Goal: Communication & Community: Answer question/provide support

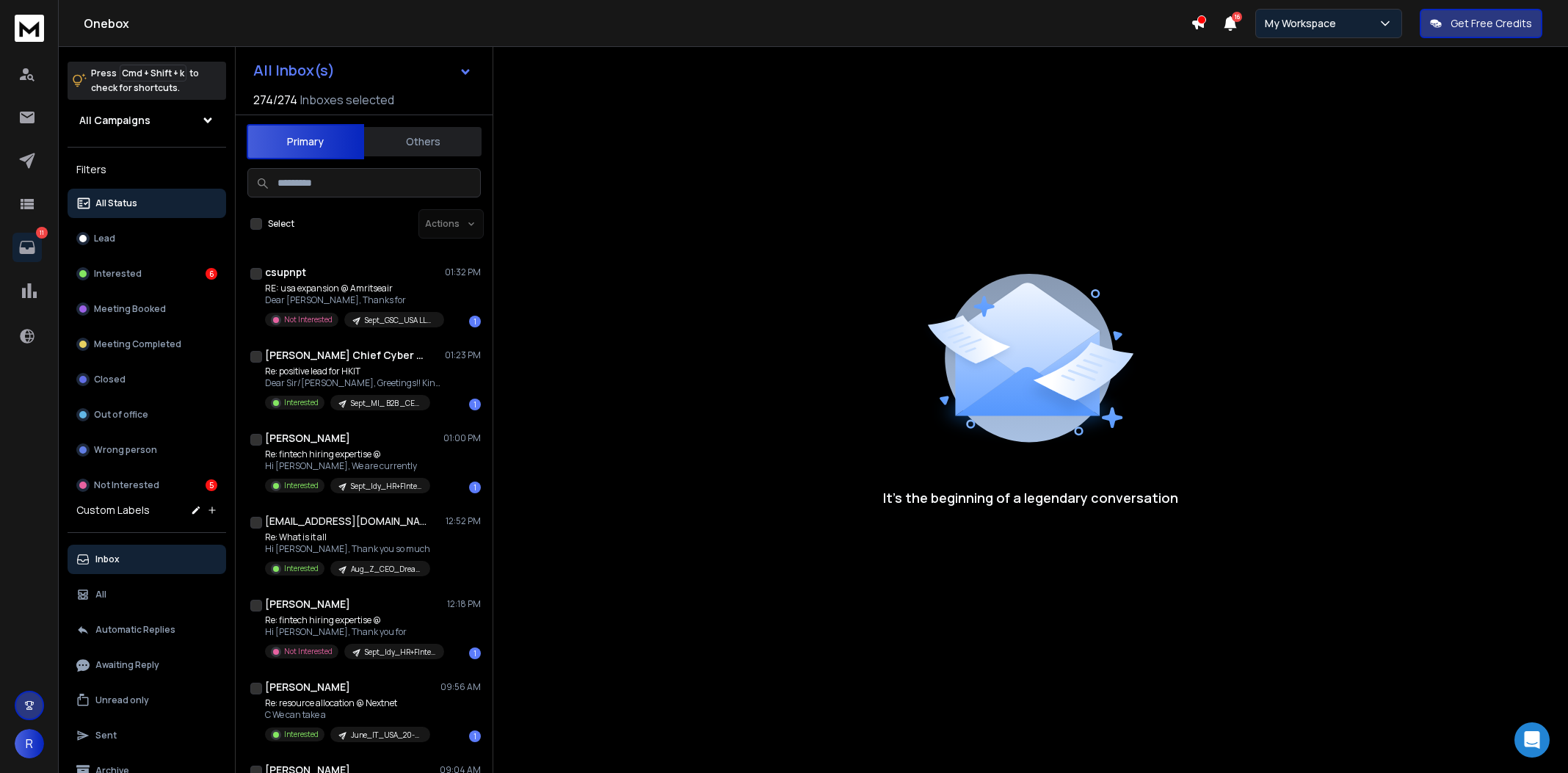
click at [1299, 31] on button "My Workspace" at bounding box center [1328, 24] width 146 height 29
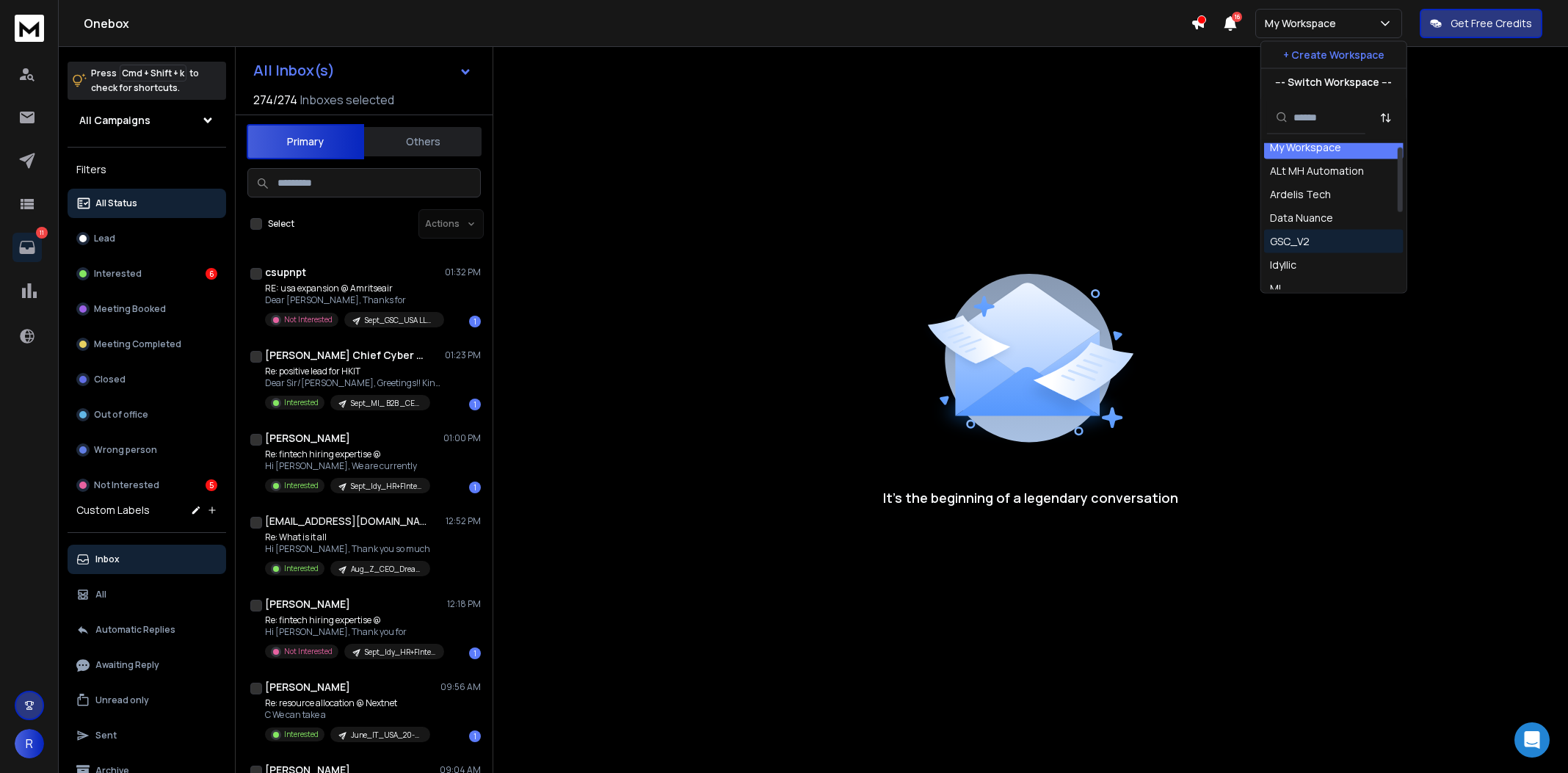
scroll to position [9, 0]
click at [1289, 266] on div "Idyllic" at bounding box center [1282, 264] width 27 height 15
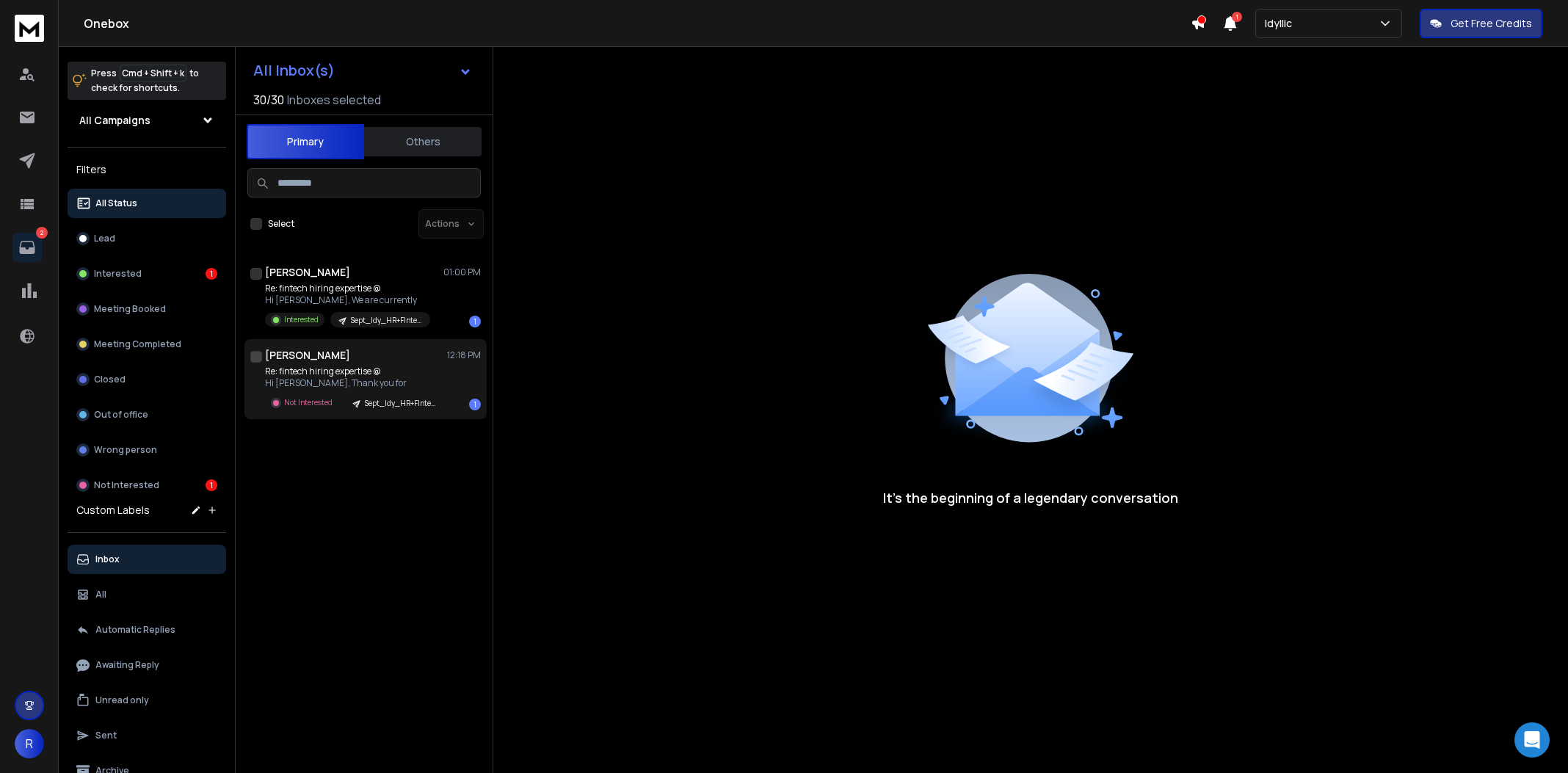
click at [328, 384] on p "Hi [PERSON_NAME], Thank you for" at bounding box center [352, 383] width 176 height 12
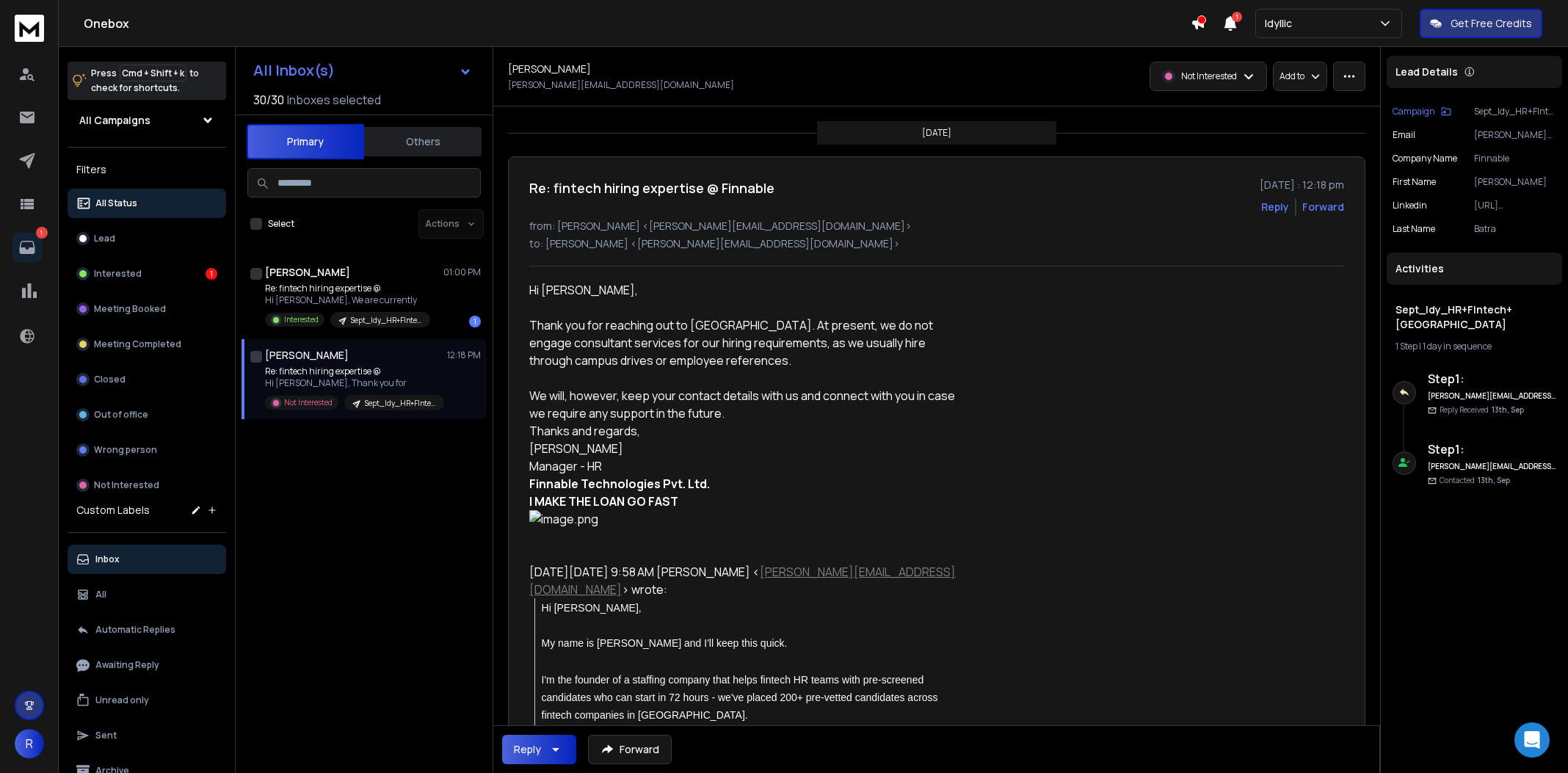
click at [1210, 71] on p "Not Interested" at bounding box center [1208, 76] width 56 height 12
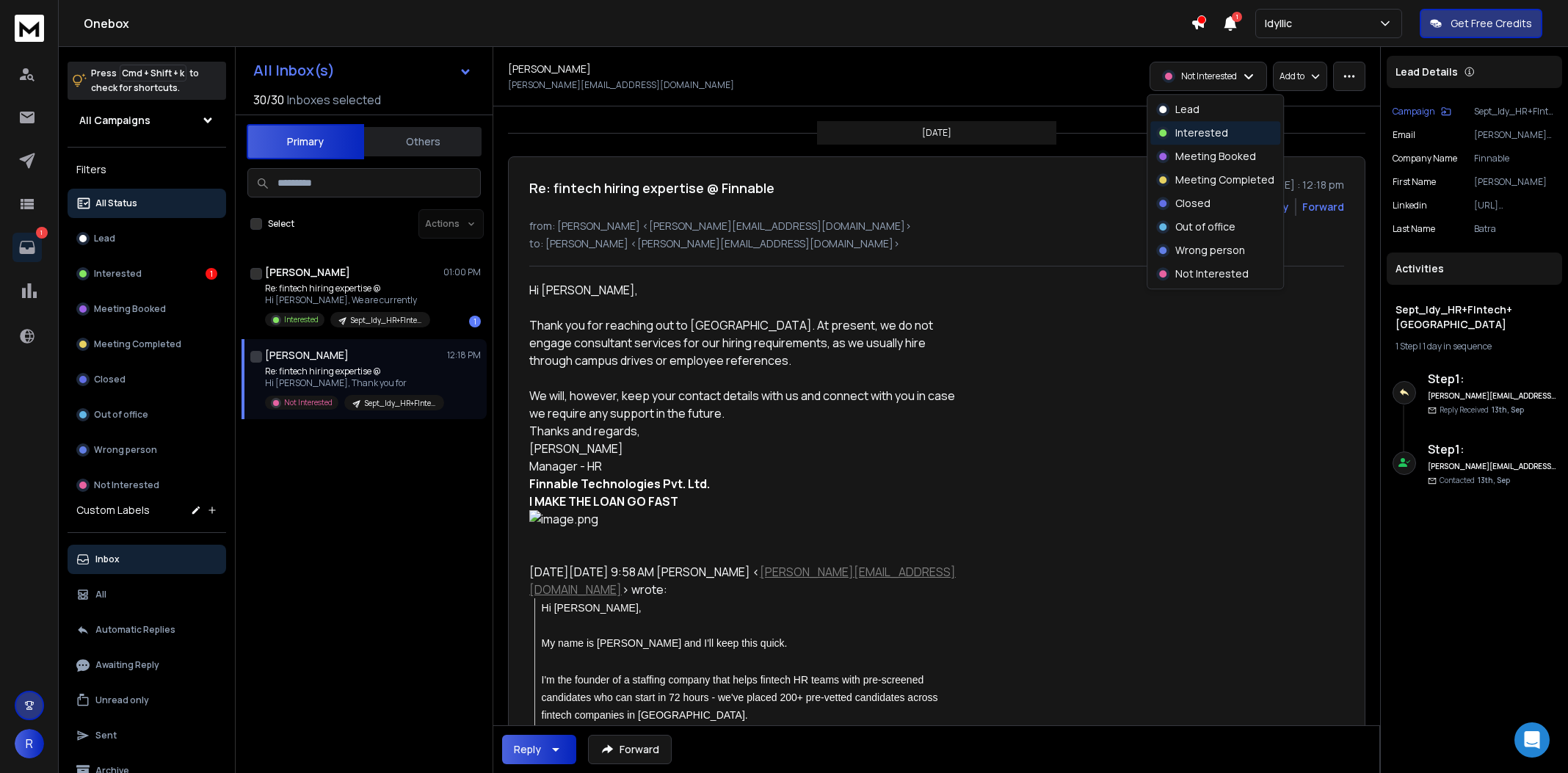
click at [1204, 125] on p "Interested" at bounding box center [1202, 133] width 53 height 15
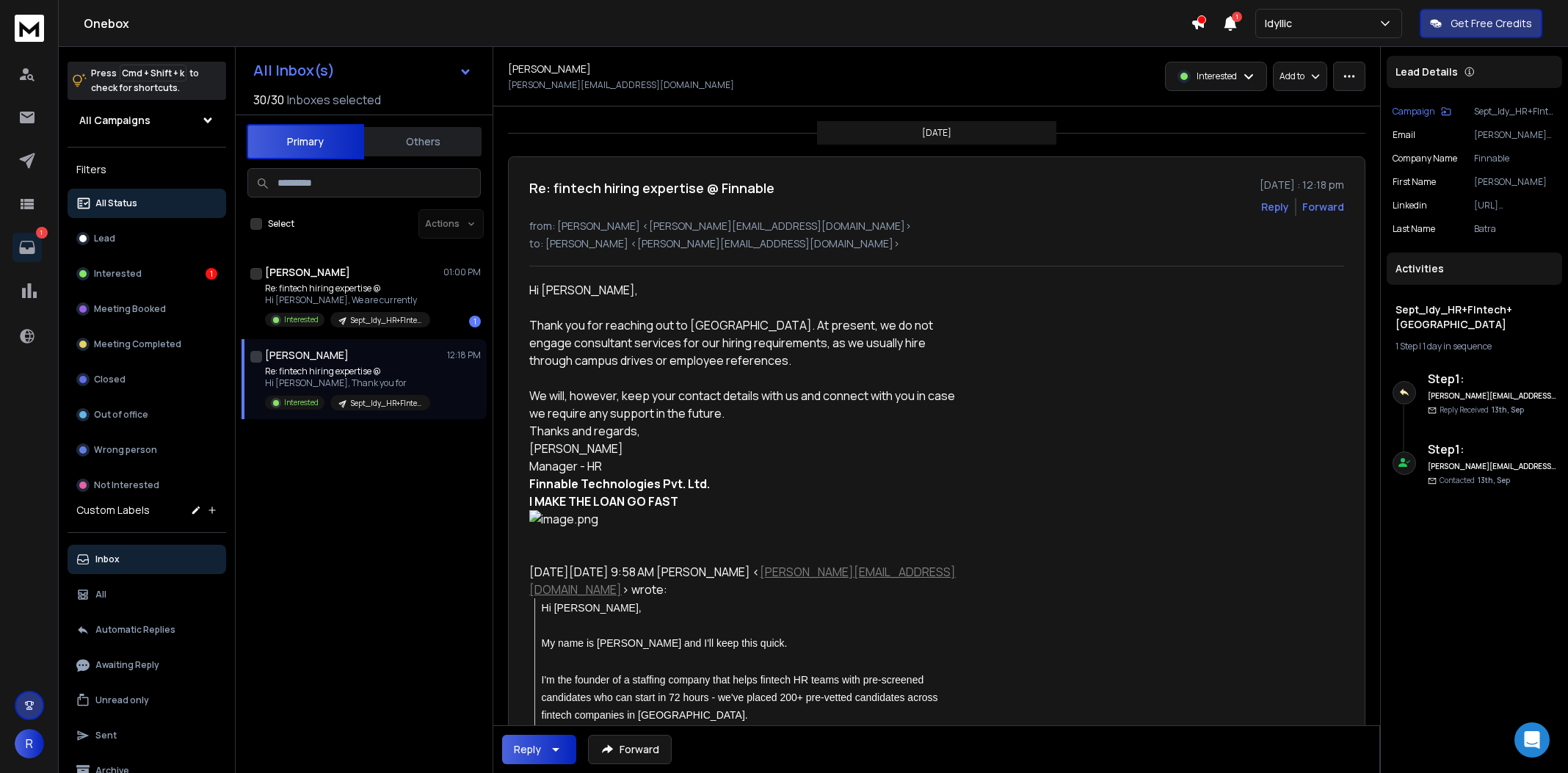
scroll to position [69, 0]
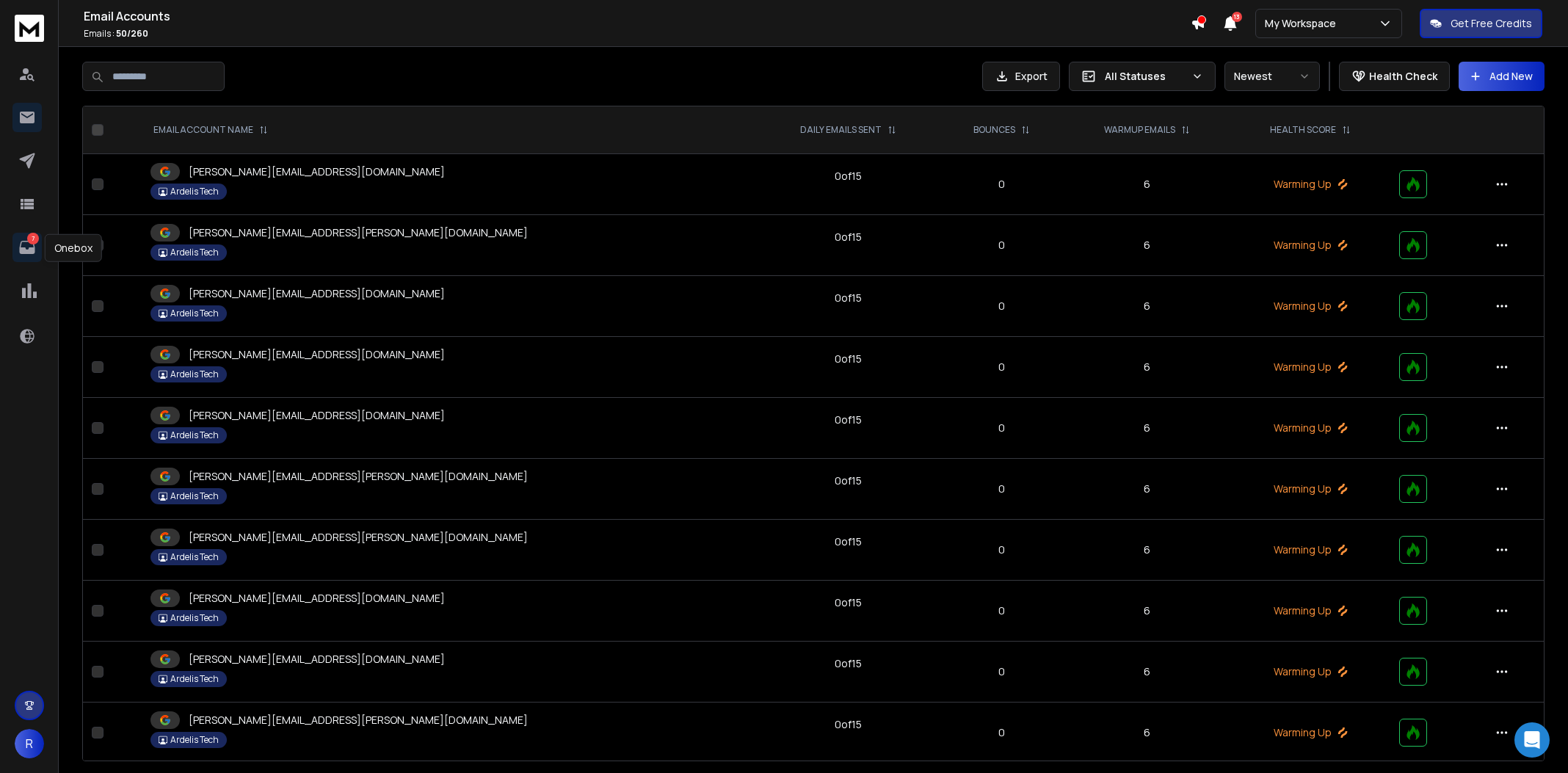
click at [26, 251] on icon at bounding box center [27, 247] width 16 height 13
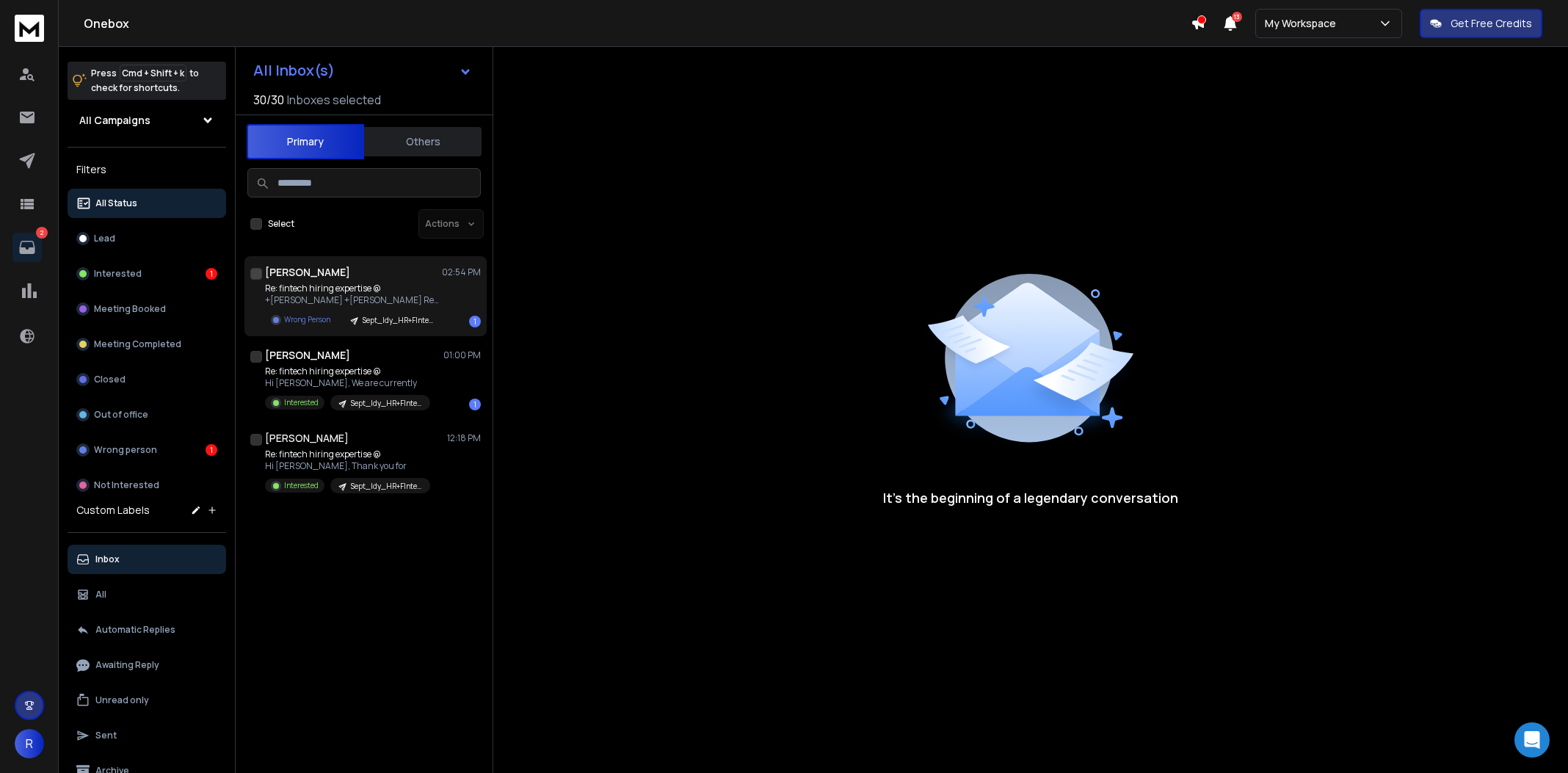
click at [320, 290] on p "Re: fintech hiring expertise @" at bounding box center [352, 289] width 176 height 12
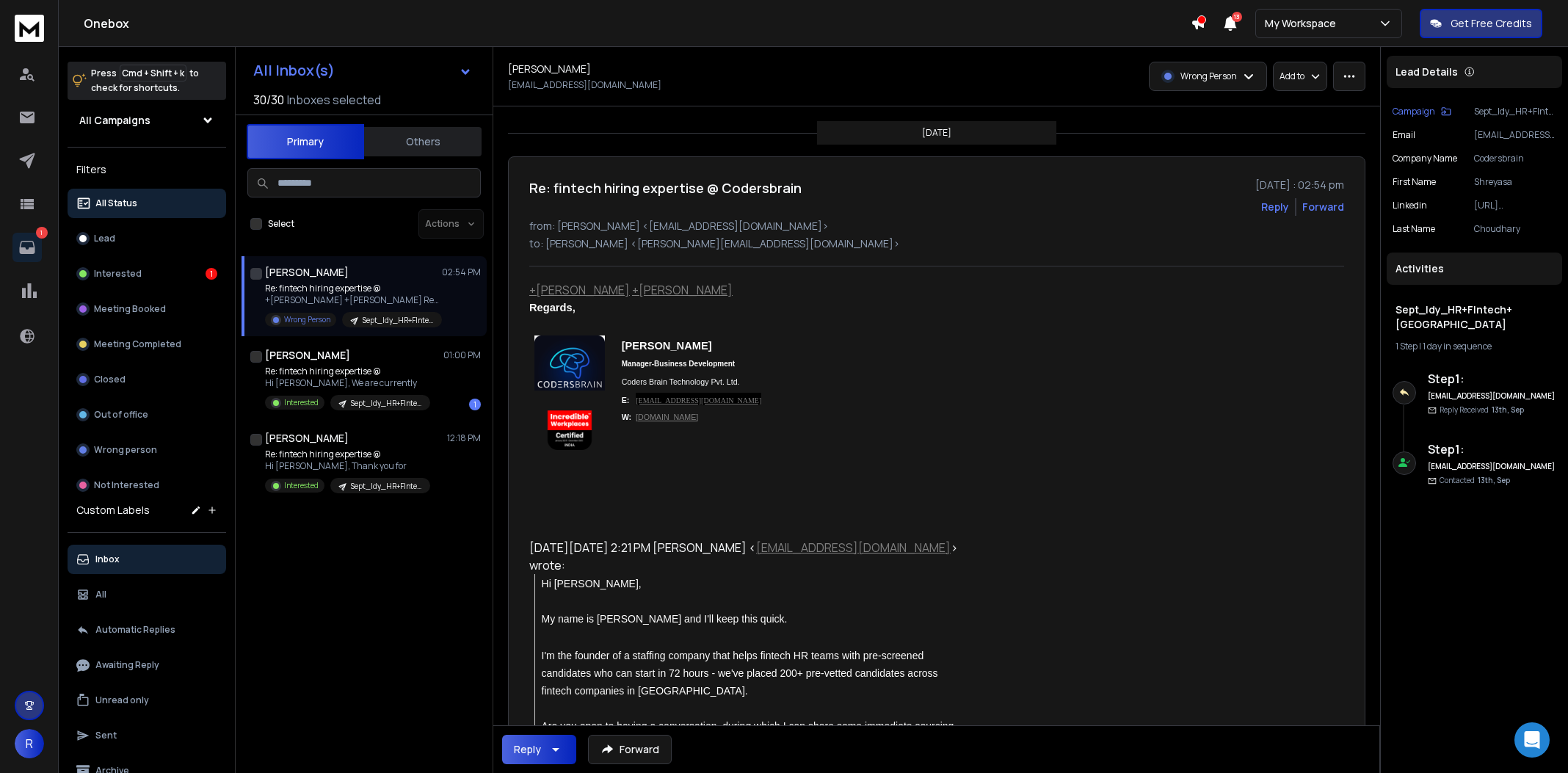
click at [1210, 71] on p "Wrong Person" at bounding box center [1209, 76] width 57 height 12
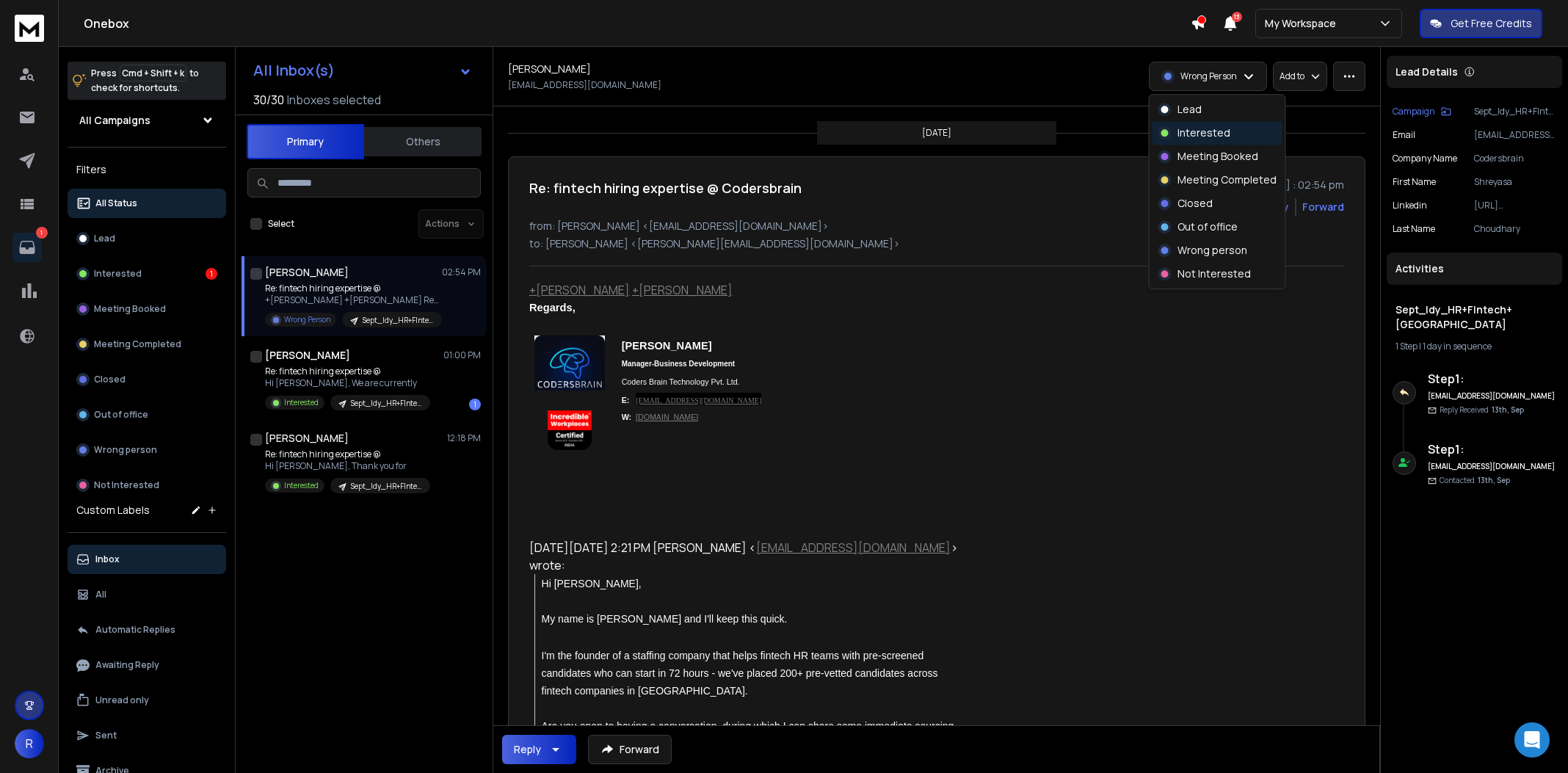
click at [1181, 133] on p "Interested" at bounding box center [1204, 133] width 53 height 15
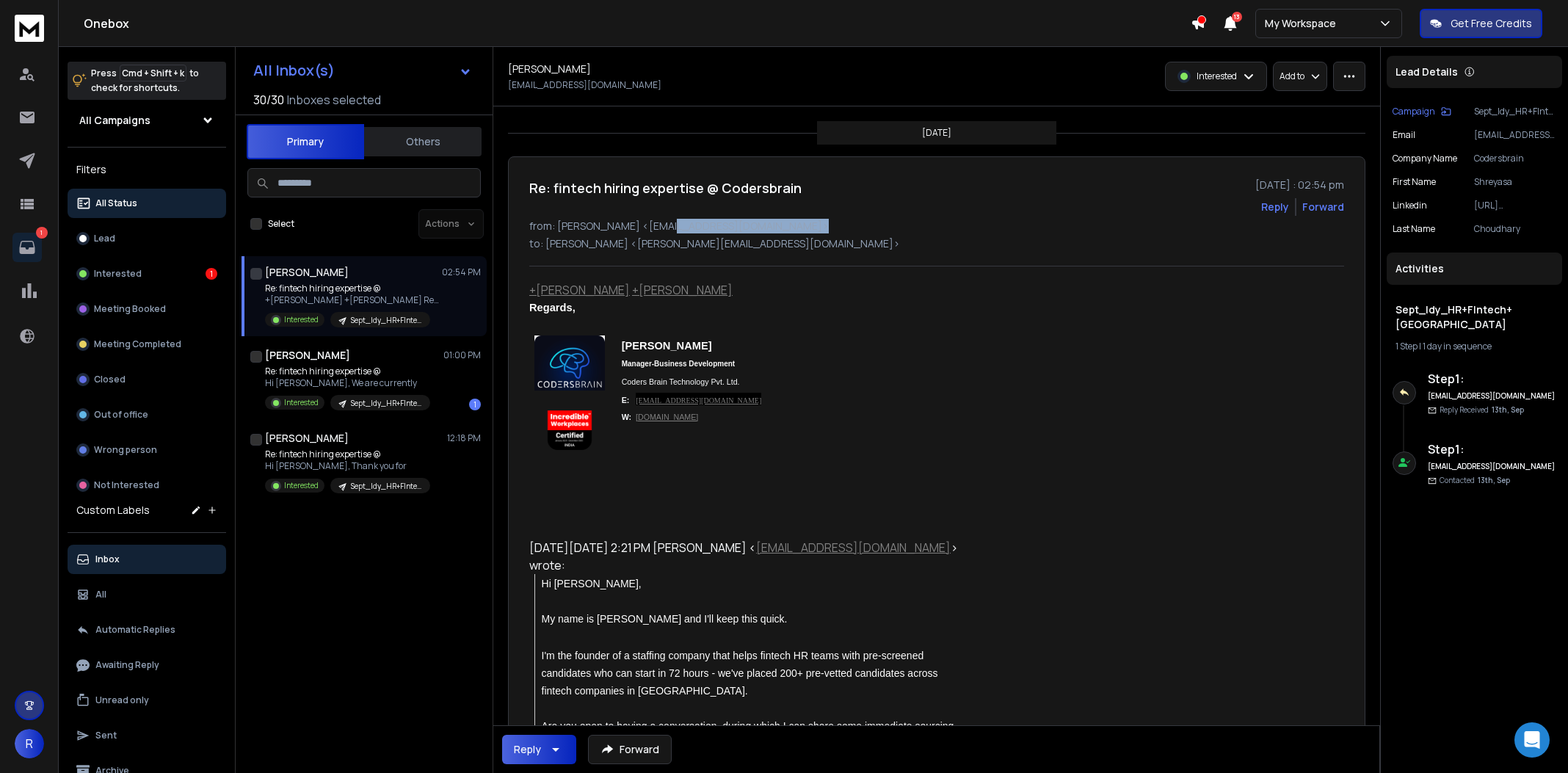
drag, startPoint x: 792, startPoint y: 220, endPoint x: 665, endPoint y: 223, distance: 127.0
click at [665, 223] on p "from: Shreyasa Choudhary <shreyasa@codersbrain.com>" at bounding box center [936, 226] width 815 height 15
copy p "[EMAIL_ADDRESS][DOMAIN_NAME]"
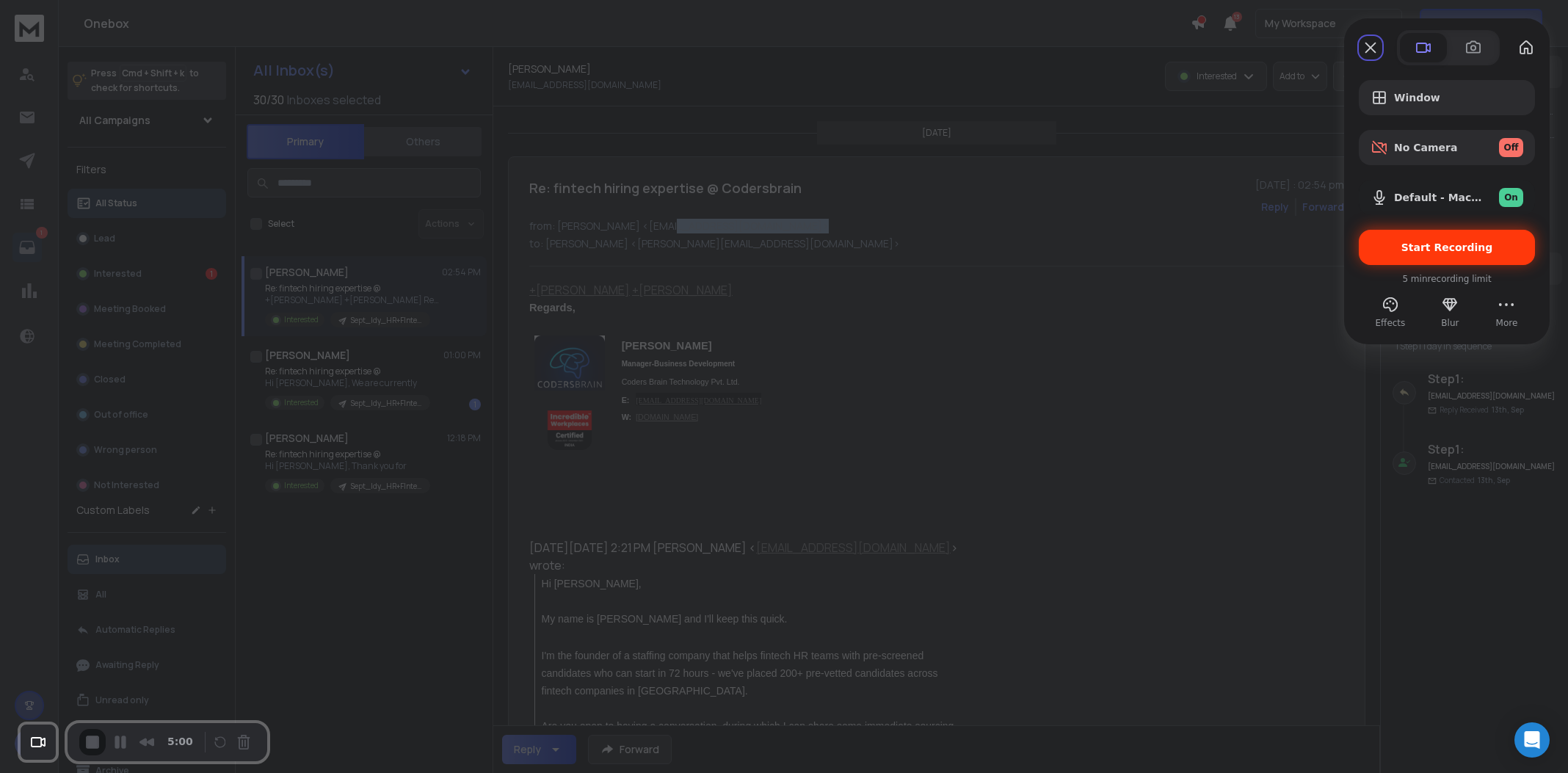
click at [1405, 256] on div "Start Recording" at bounding box center [1446, 247] width 176 height 35
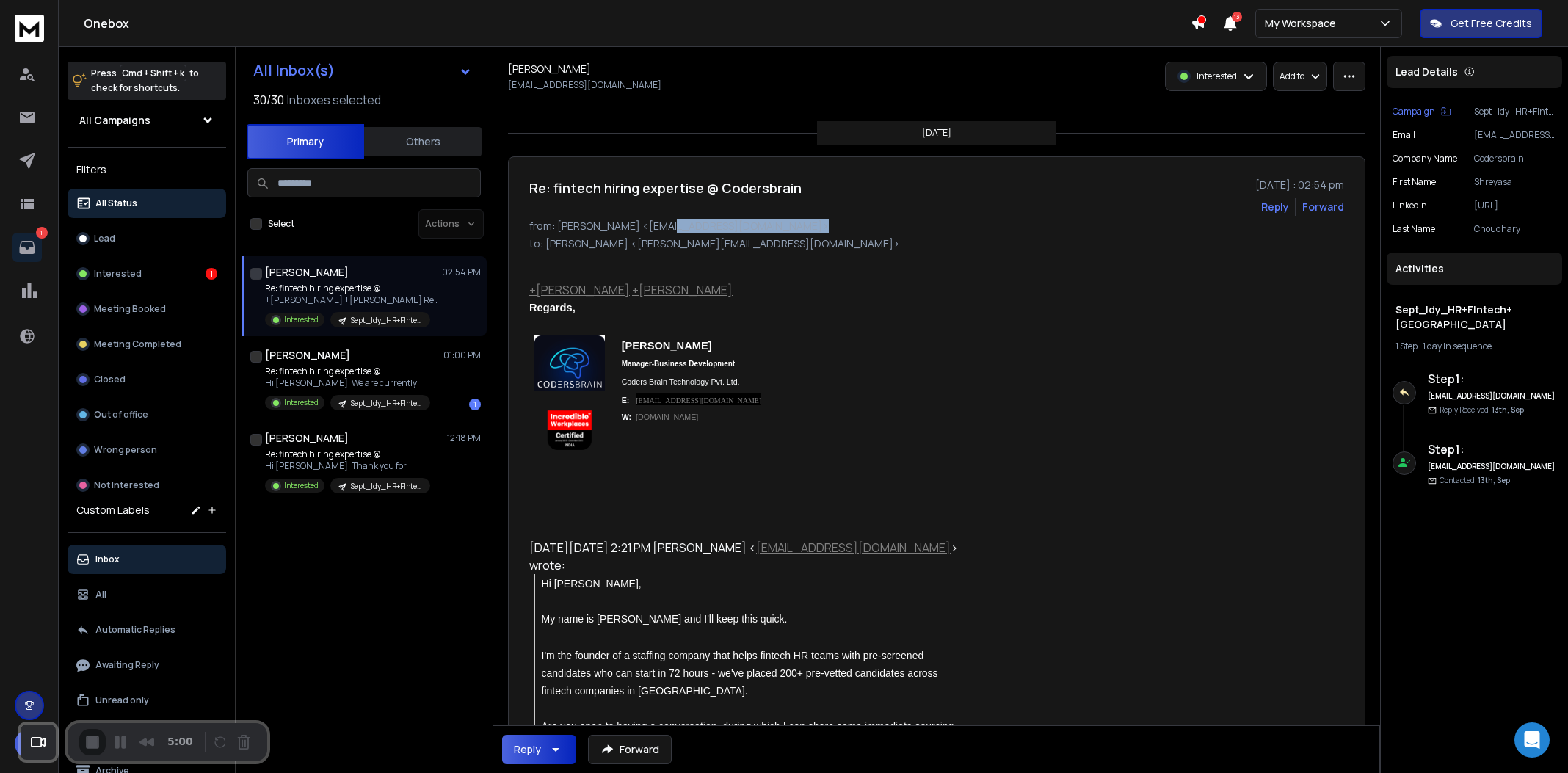
click at [1325, 30] on p "My Workspace" at bounding box center [1303, 24] width 77 height 15
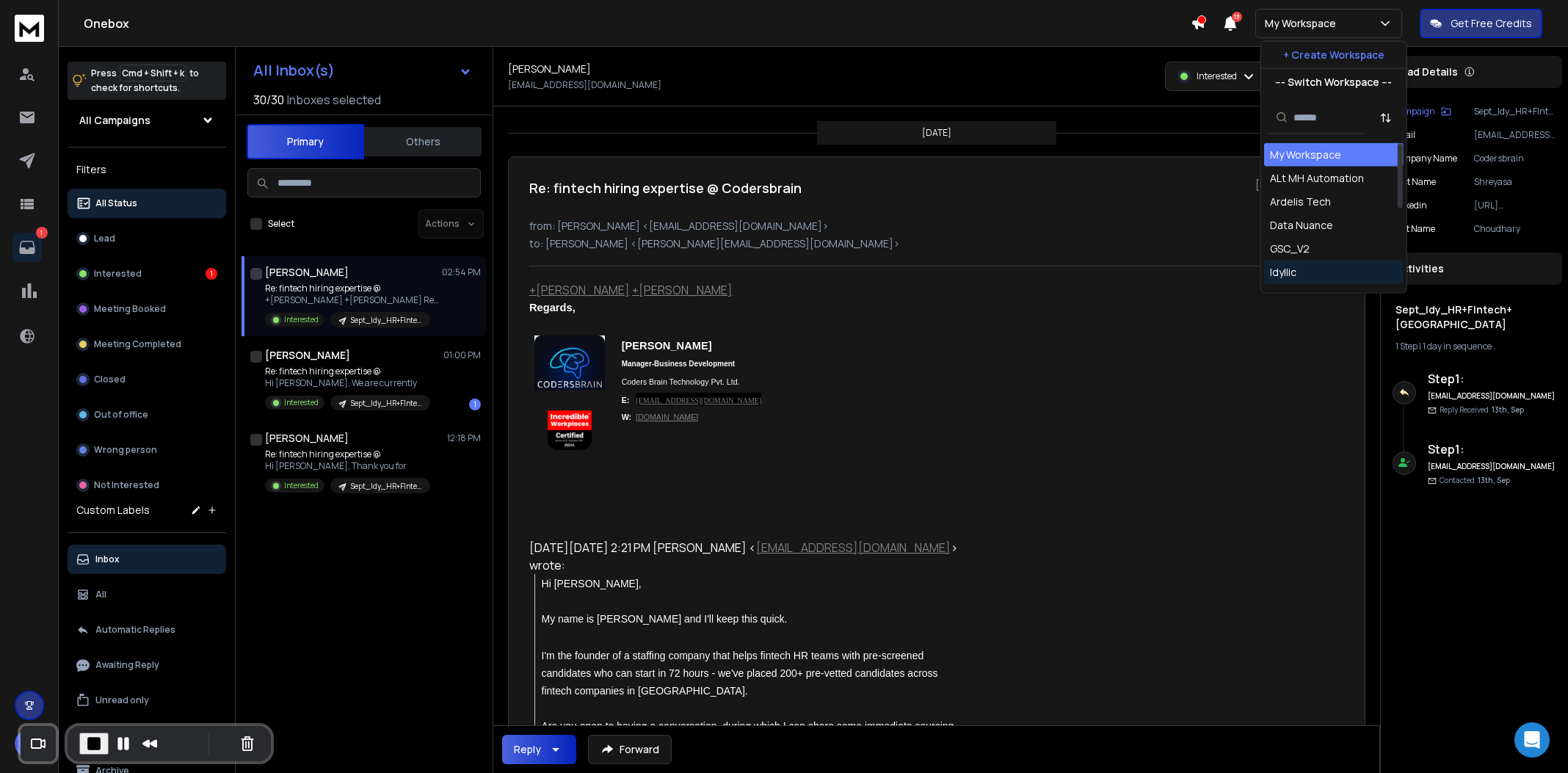
click at [1297, 277] on div "Idyllic" at bounding box center [1334, 273] width 139 height 24
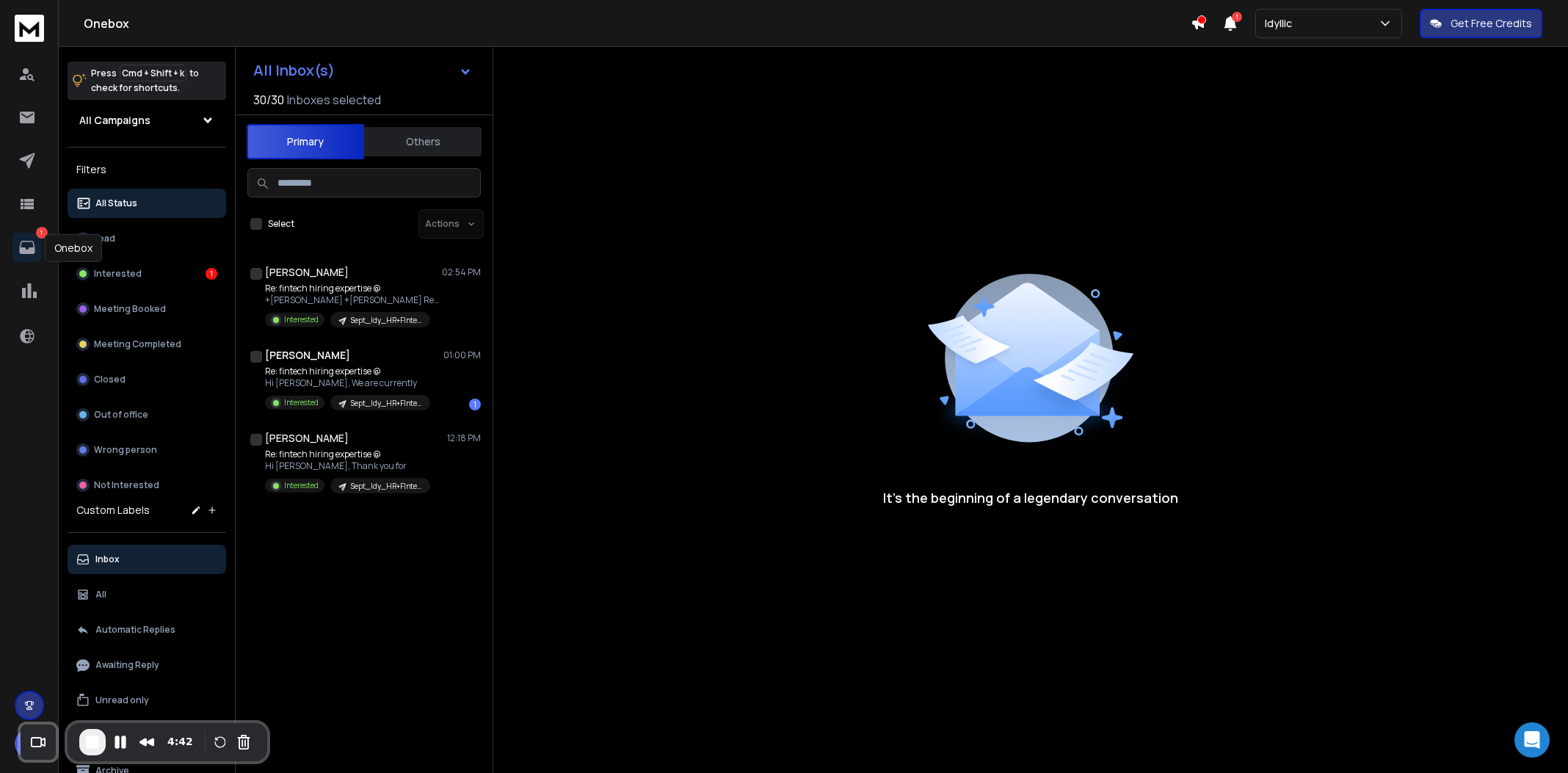
click at [23, 255] on icon at bounding box center [27, 247] width 17 height 17
click at [135, 280] on div "Interested" at bounding box center [108, 274] width 65 height 13
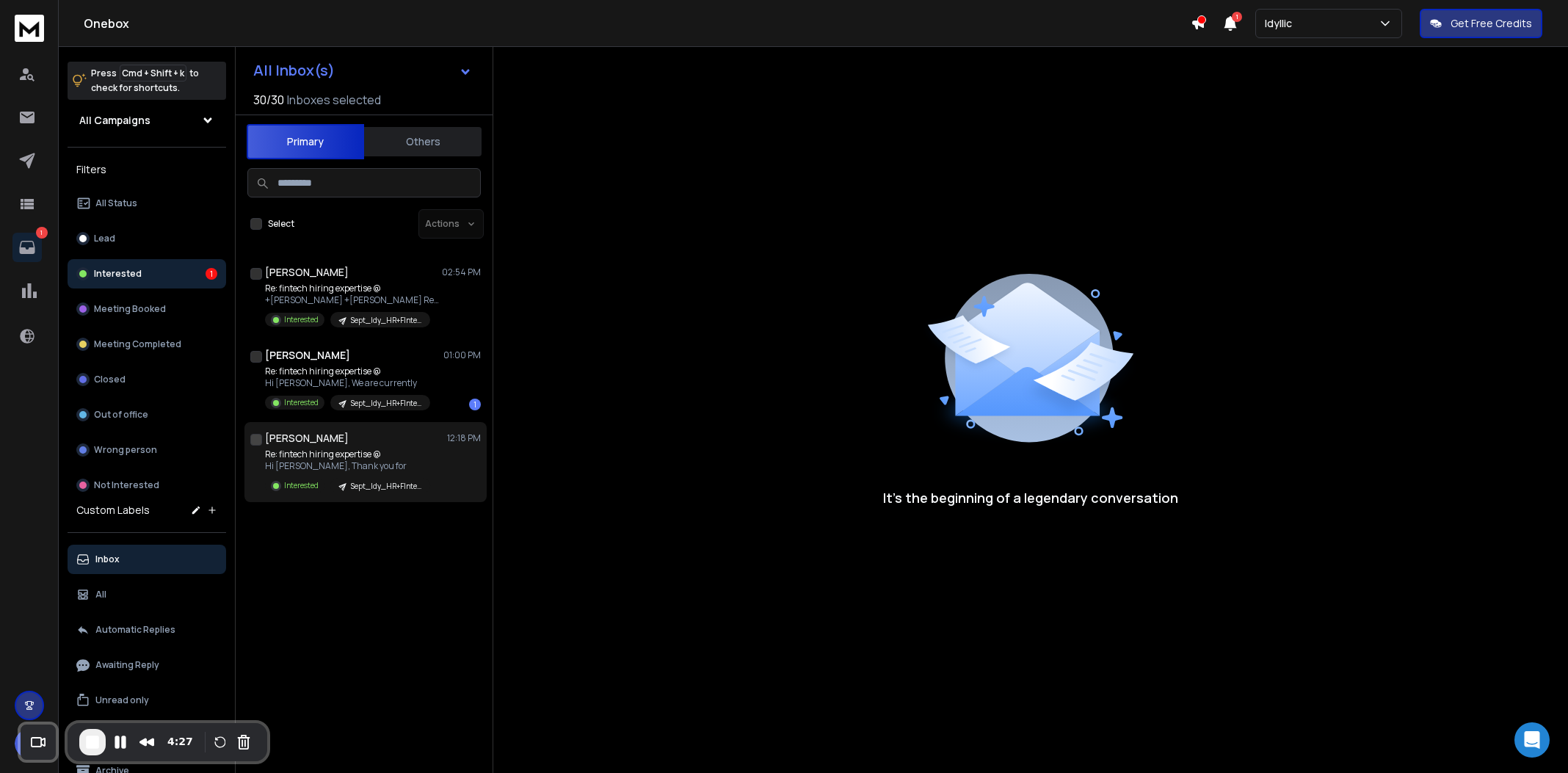
click at [364, 461] on p "Hi [PERSON_NAME], Thank you for" at bounding box center [347, 466] width 165 height 12
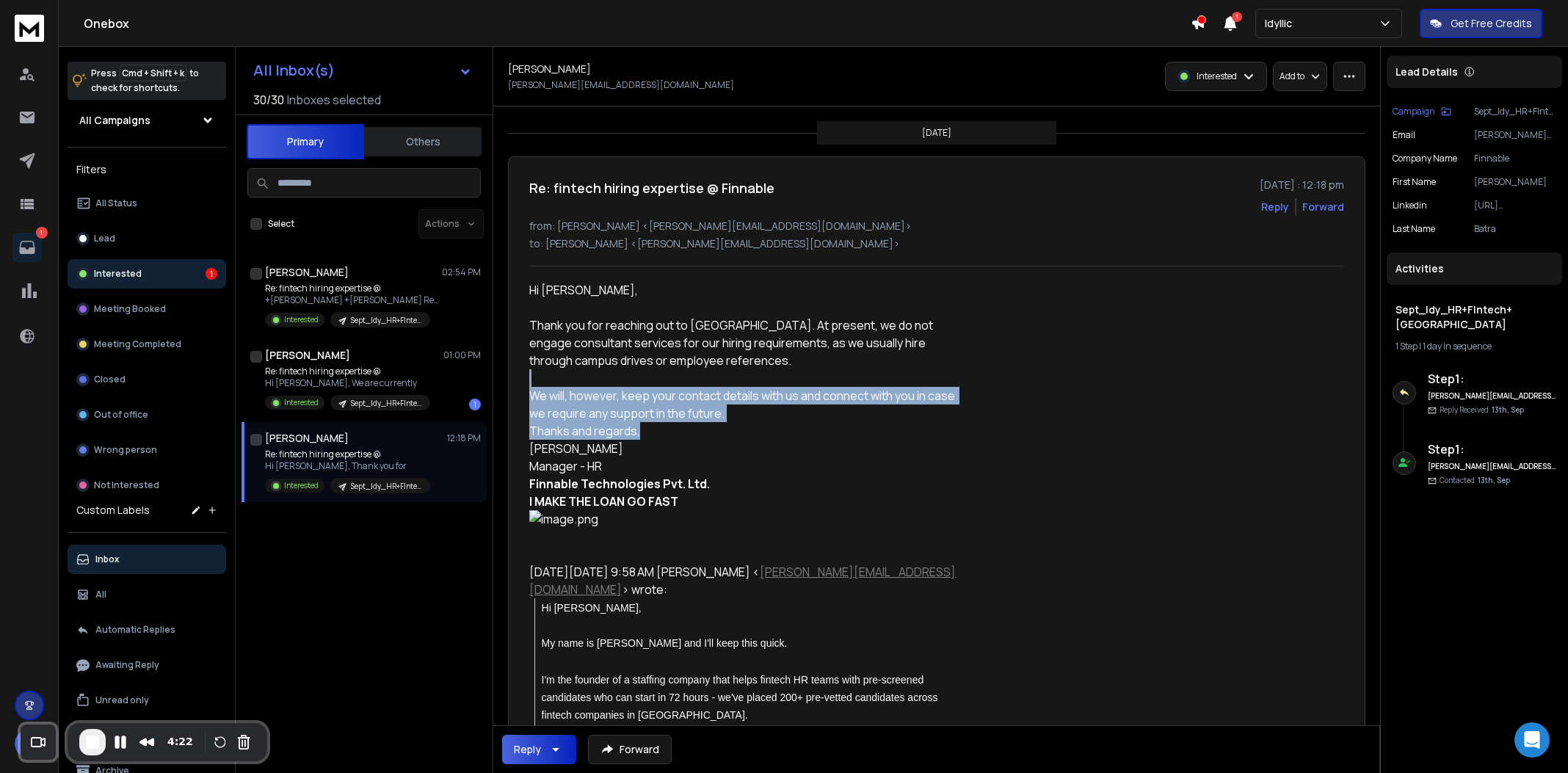
drag, startPoint x: 784, startPoint y: 421, endPoint x: 619, endPoint y: 369, distance: 173.0
click at [619, 369] on div "Hi [PERSON_NAME], Thank you for reaching out to [GEOGRAPHIC_DATA]. At present, …" at bounding box center [743, 413] width 428 height 265
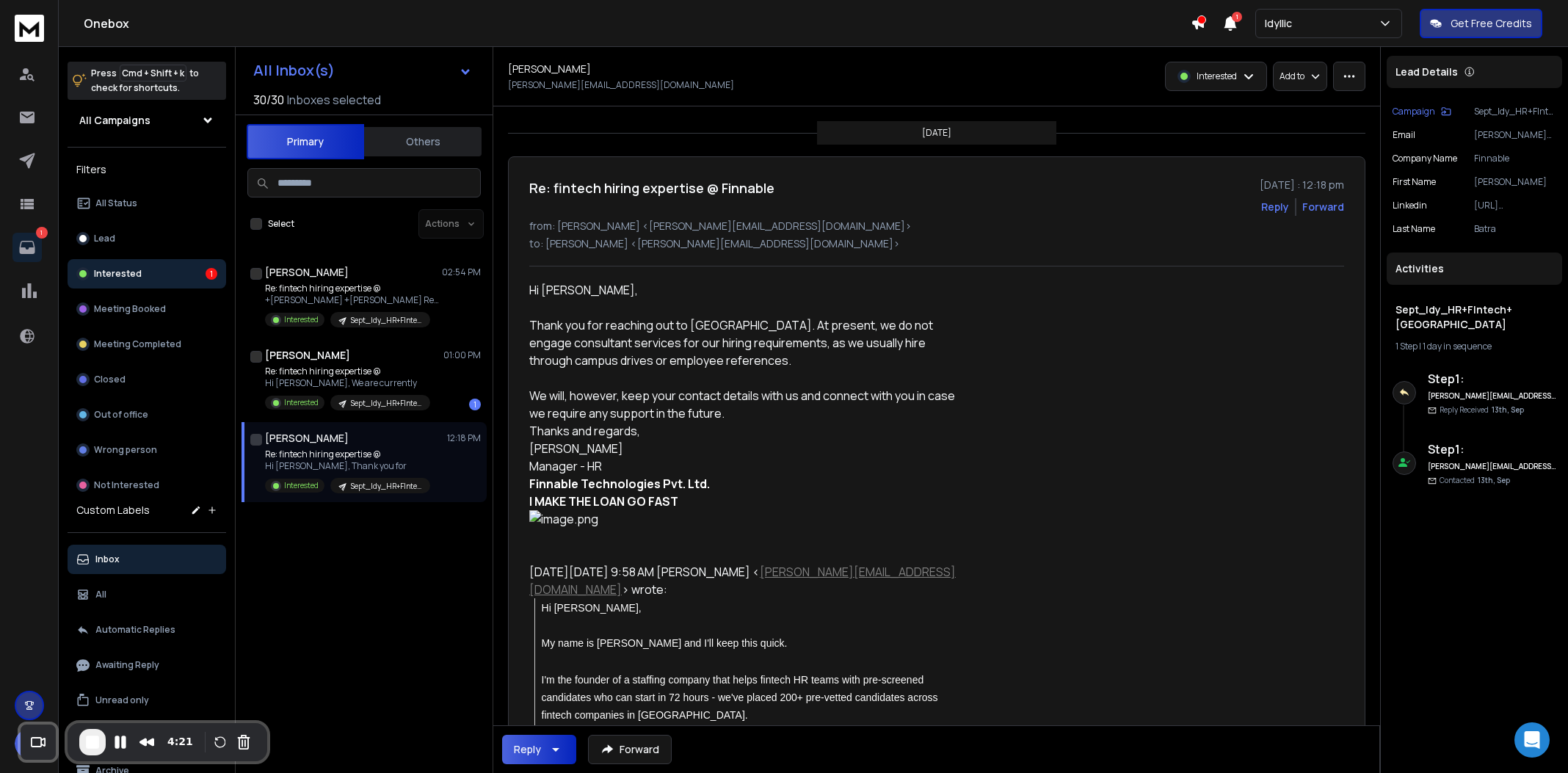
click at [702, 476] on font "Finnable Technologies Pvt. Ltd." at bounding box center [619, 484] width 180 height 16
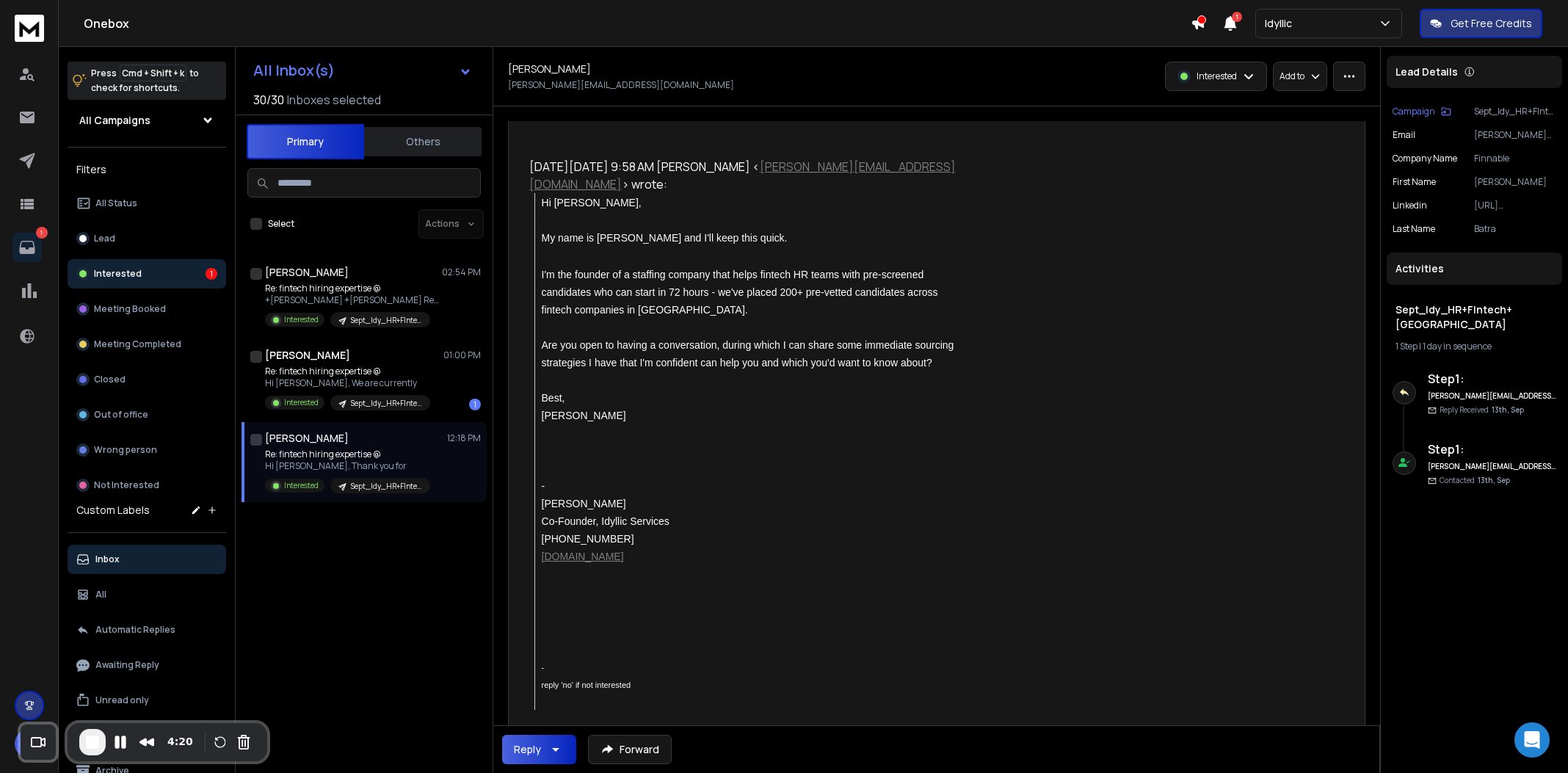
scroll to position [639, 0]
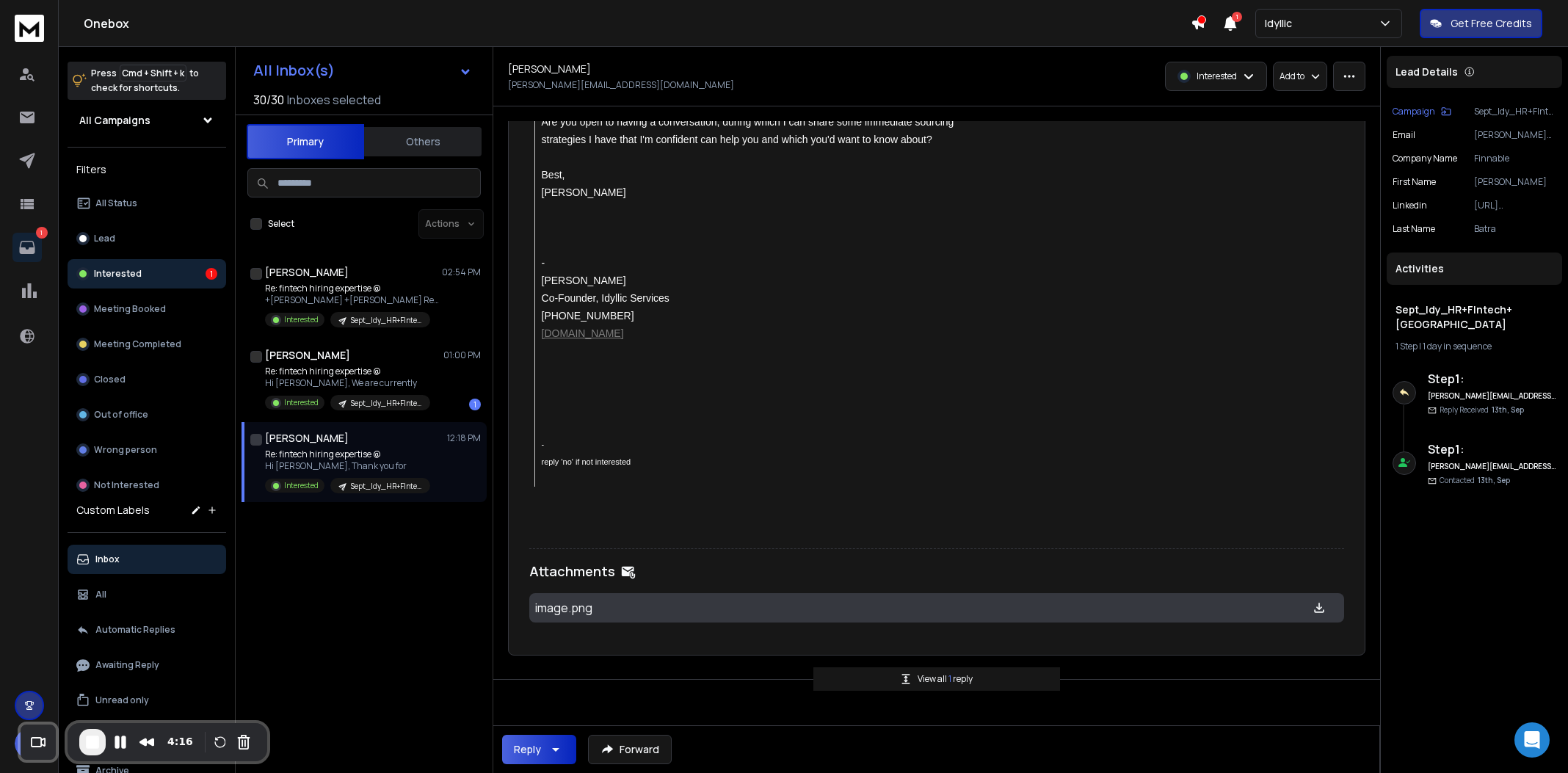
click at [553, 746] on icon "button" at bounding box center [555, 749] width 17 height 17
click at [546, 719] on p "Reply All" at bounding box center [547, 713] width 40 height 15
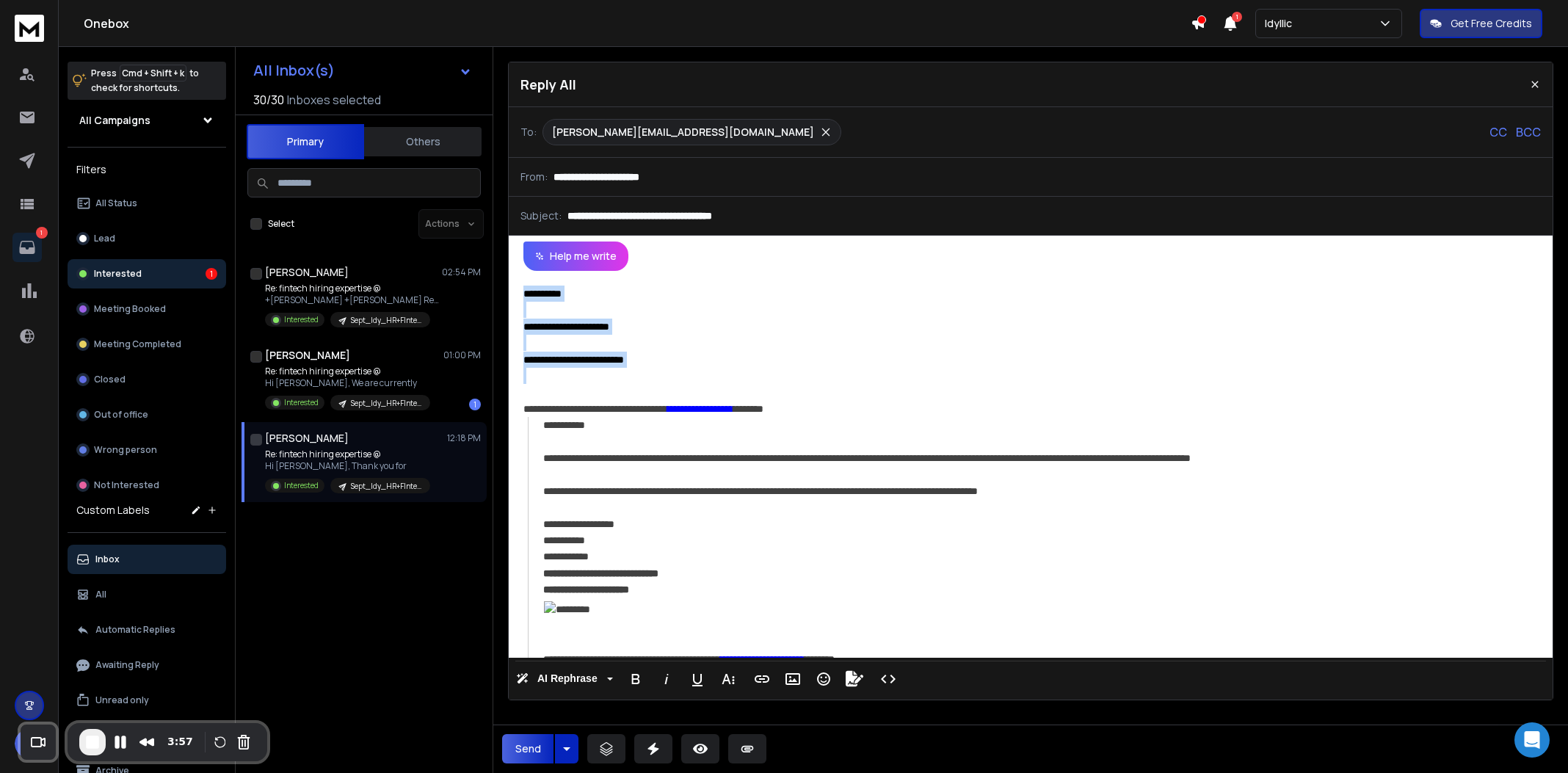
drag, startPoint x: 693, startPoint y: 369, endPoint x: 536, endPoint y: 225, distance: 213.0
click at [536, 225] on div "**********" at bounding box center [1031, 381] width 1045 height 639
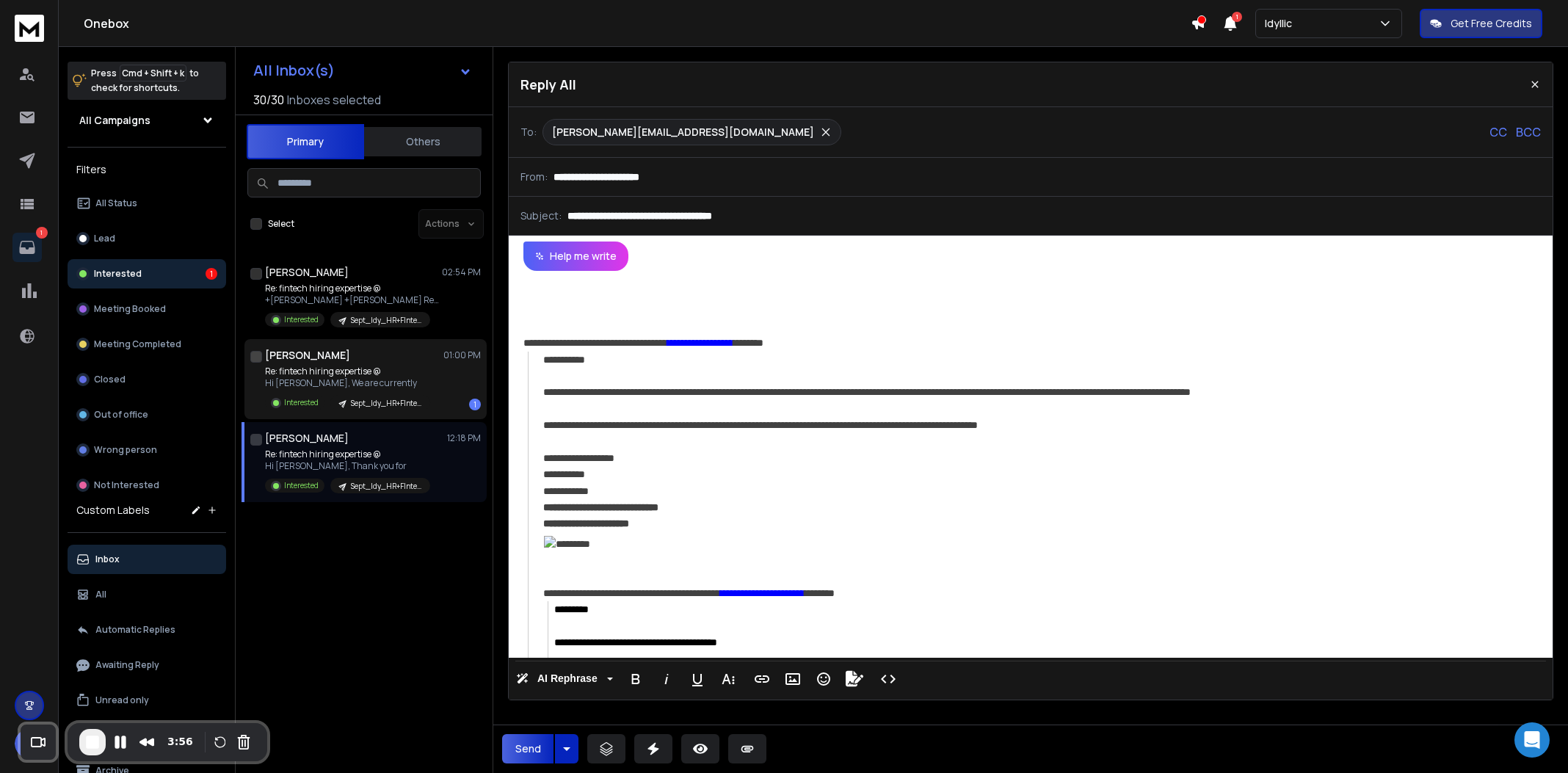
click at [340, 360] on div "Veera Narayana 01:00 PM" at bounding box center [373, 355] width 216 height 15
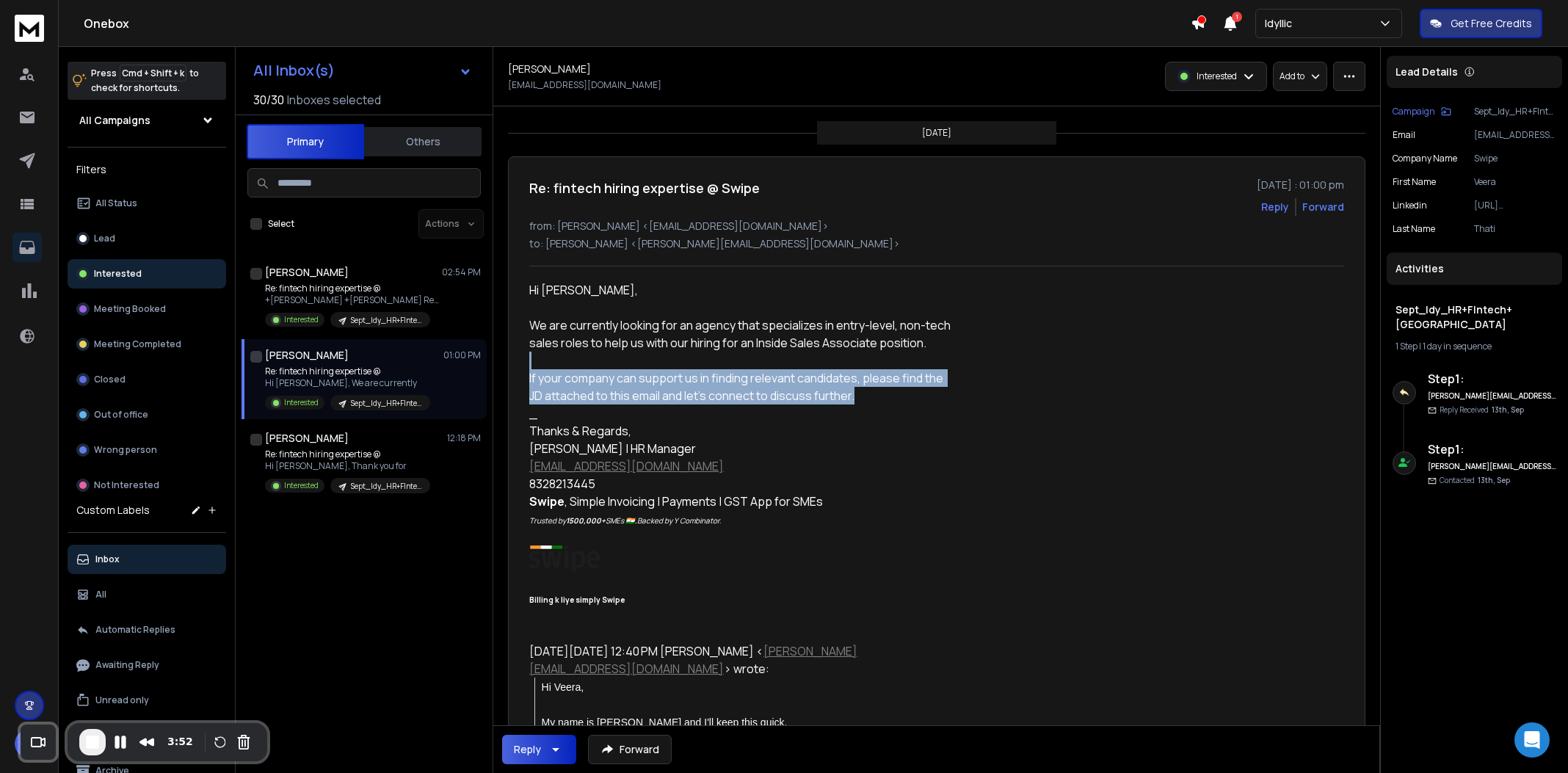
drag, startPoint x: 531, startPoint y: 358, endPoint x: 861, endPoint y: 398, distance: 332.4
click at [861, 398] on div "Hi [PERSON_NAME], We are currently looking for an agency that specializes in en…" at bounding box center [743, 343] width 428 height 124
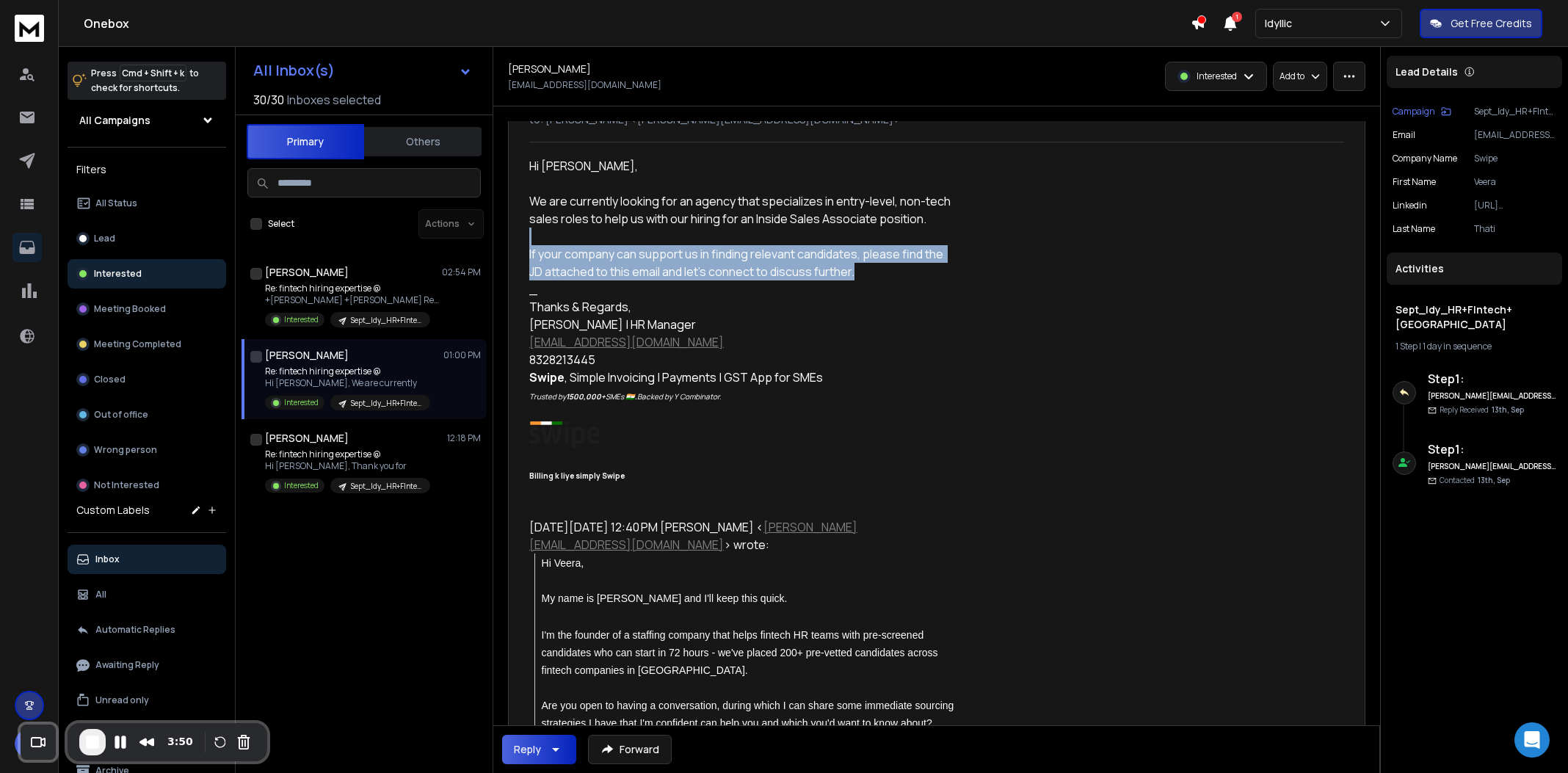
scroll to position [718, 0]
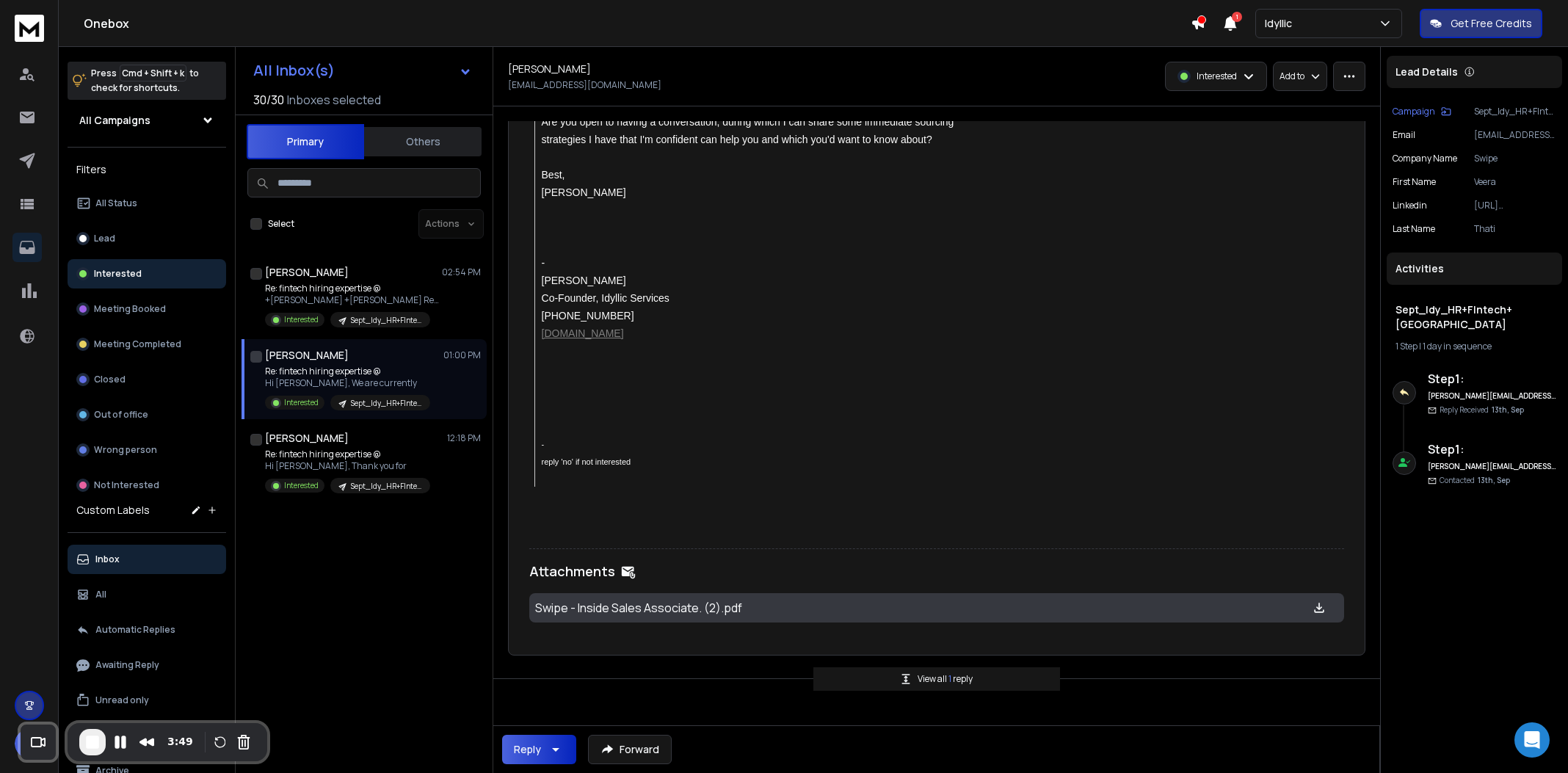
click at [551, 749] on icon "button" at bounding box center [555, 749] width 17 height 17
click at [550, 721] on p "Reply All" at bounding box center [537, 713] width 65 height 20
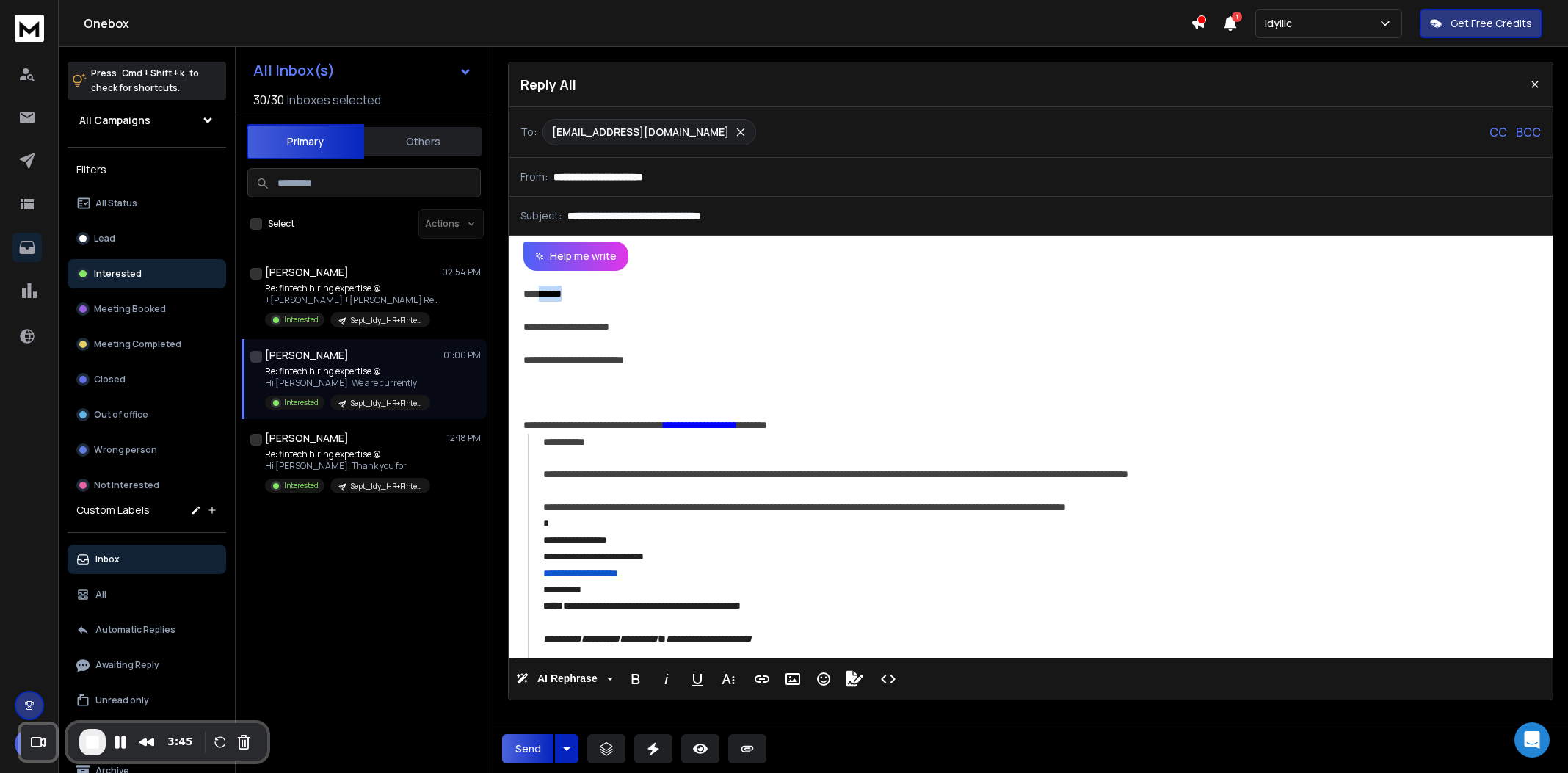
drag, startPoint x: 582, startPoint y: 295, endPoint x: 546, endPoint y: 295, distance: 36.0
click at [546, 295] on div "**********" at bounding box center [1031, 294] width 1014 height 16
drag, startPoint x: 676, startPoint y: 361, endPoint x: 585, endPoint y: 364, distance: 91.0
click at [585, 364] on div "**********" at bounding box center [1031, 360] width 1014 height 16
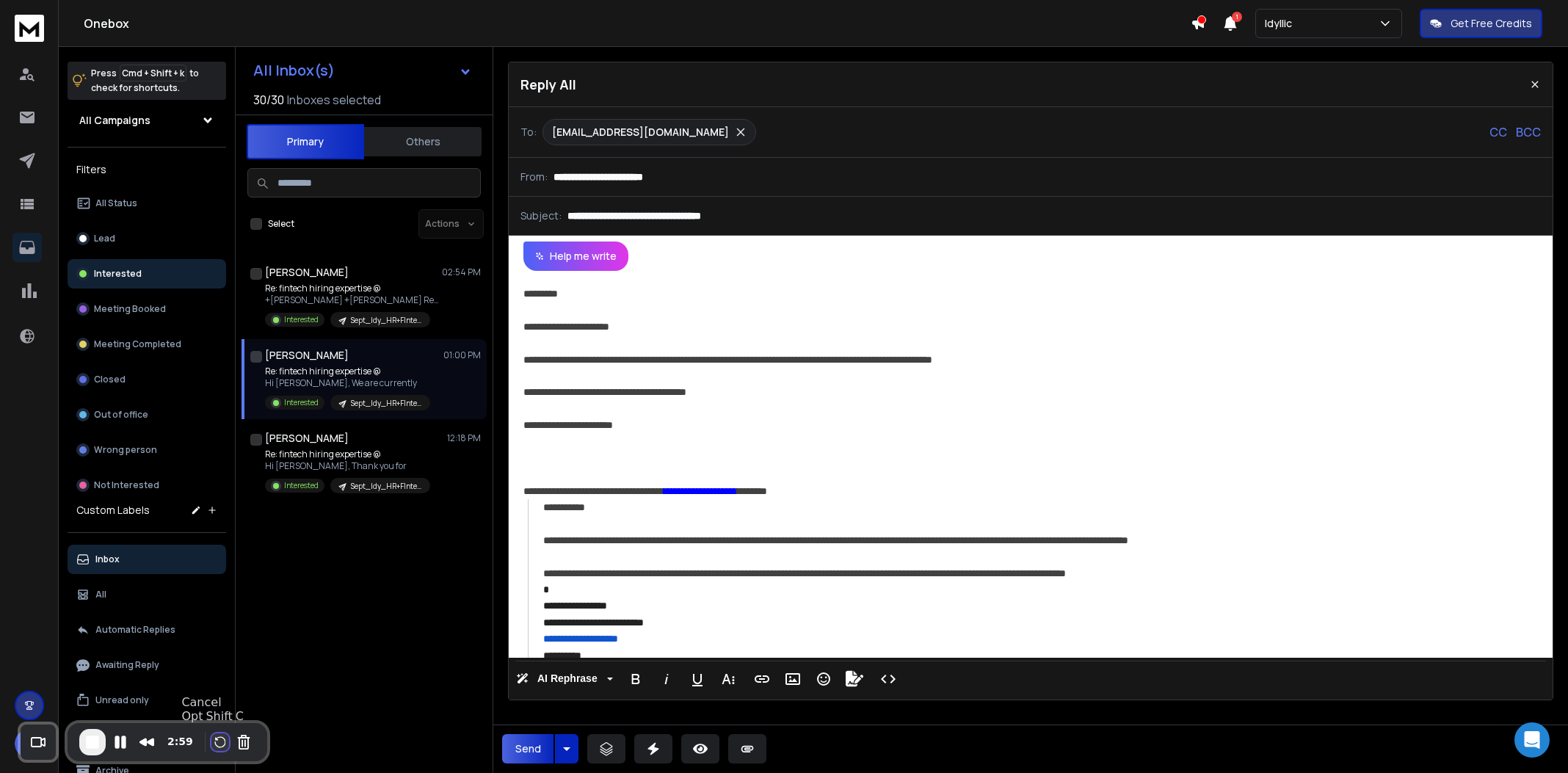
click at [219, 740] on button "Restart Recording" at bounding box center [220, 742] width 17 height 17
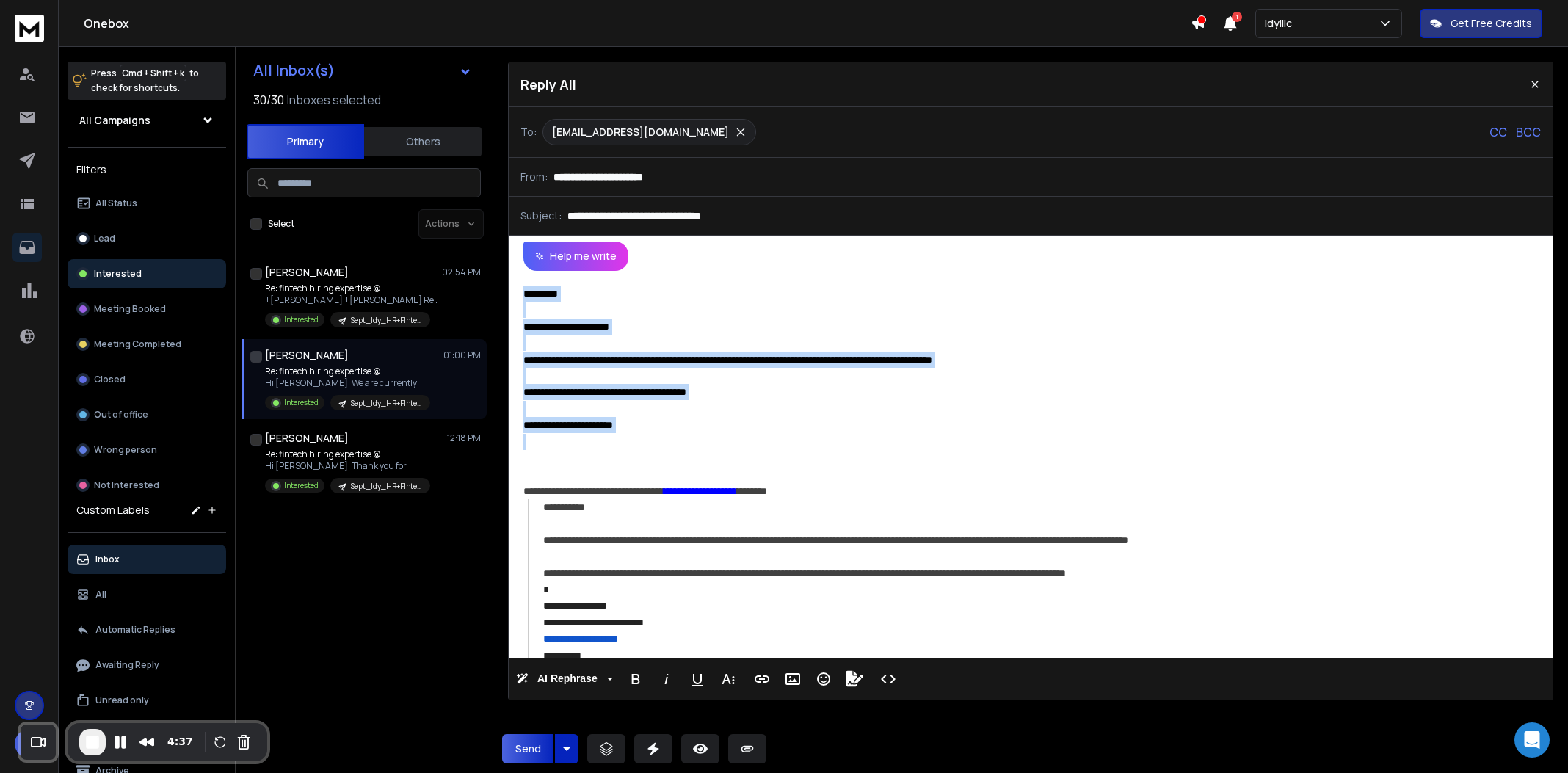
drag, startPoint x: 666, startPoint y: 436, endPoint x: 526, endPoint y: 247, distance: 235.2
click at [526, 247] on div "**********" at bounding box center [1031, 467] width 1044 height 464
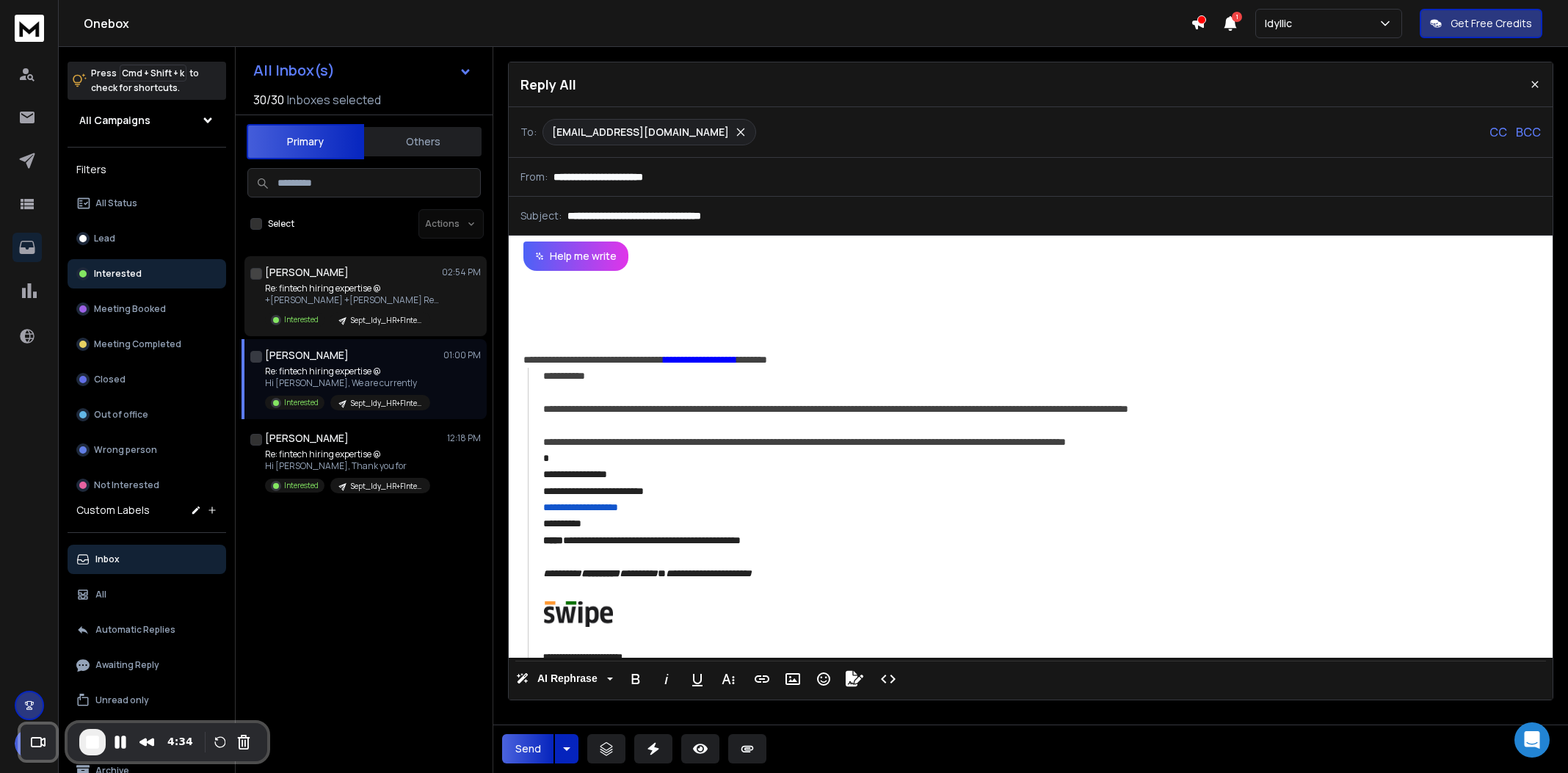
click at [330, 278] on h1 "[PERSON_NAME]" at bounding box center [306, 272] width 83 height 15
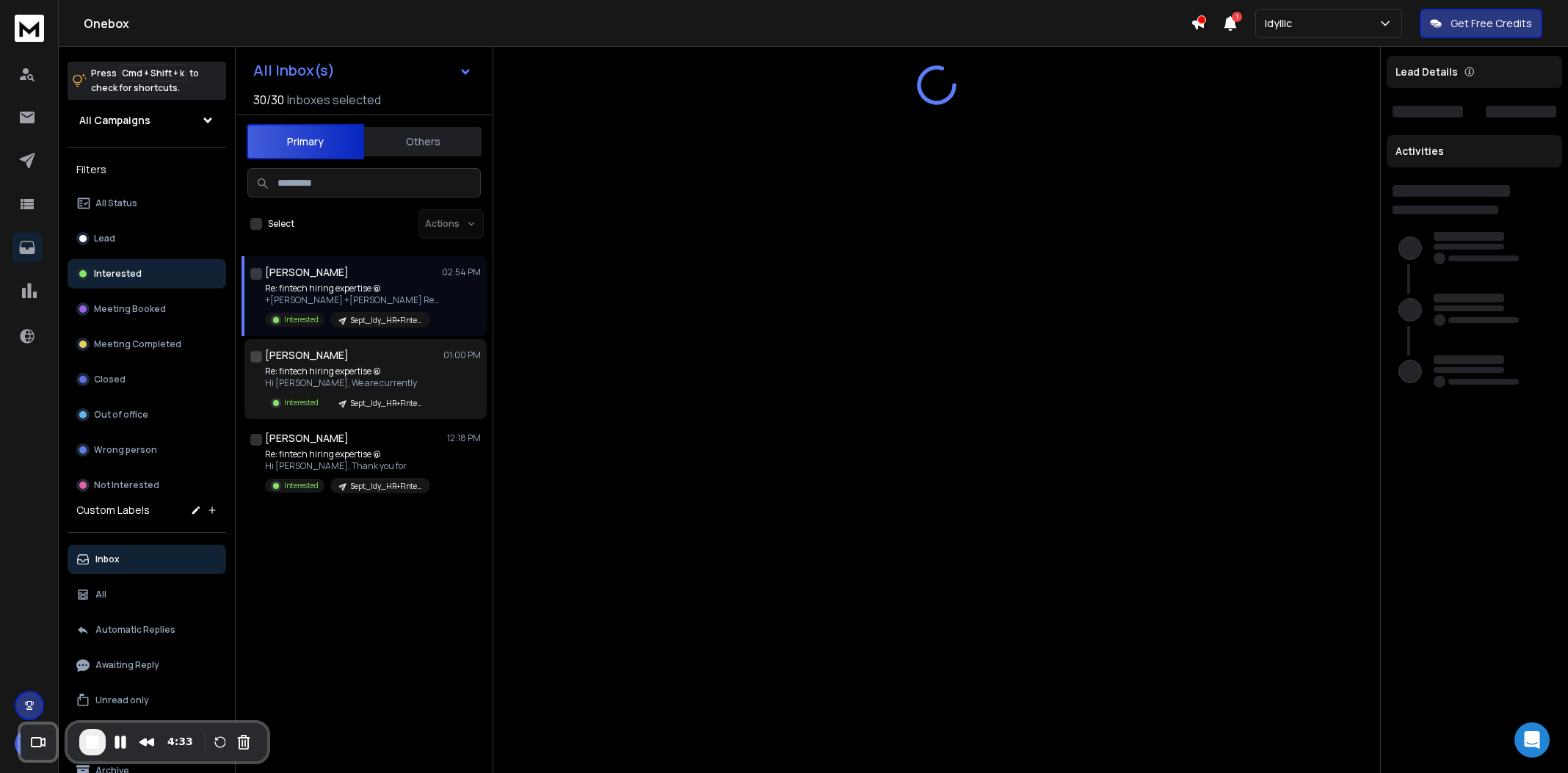
click at [332, 371] on p "Re: fintech hiring expertise @" at bounding box center [347, 371] width 165 height 12
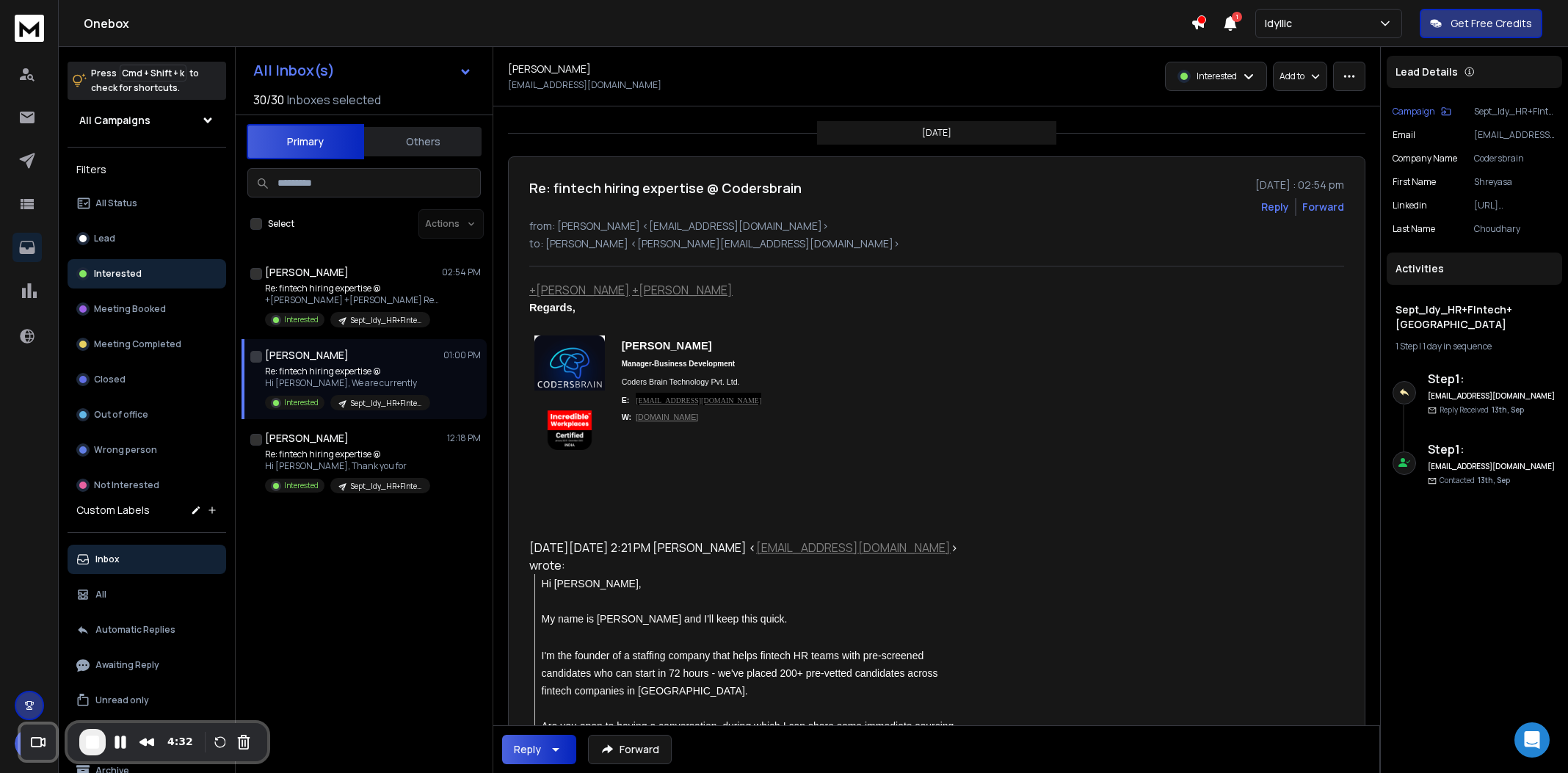
click at [557, 752] on icon "button" at bounding box center [555, 749] width 17 height 17
click at [539, 711] on p "Reply All" at bounding box center [547, 713] width 40 height 15
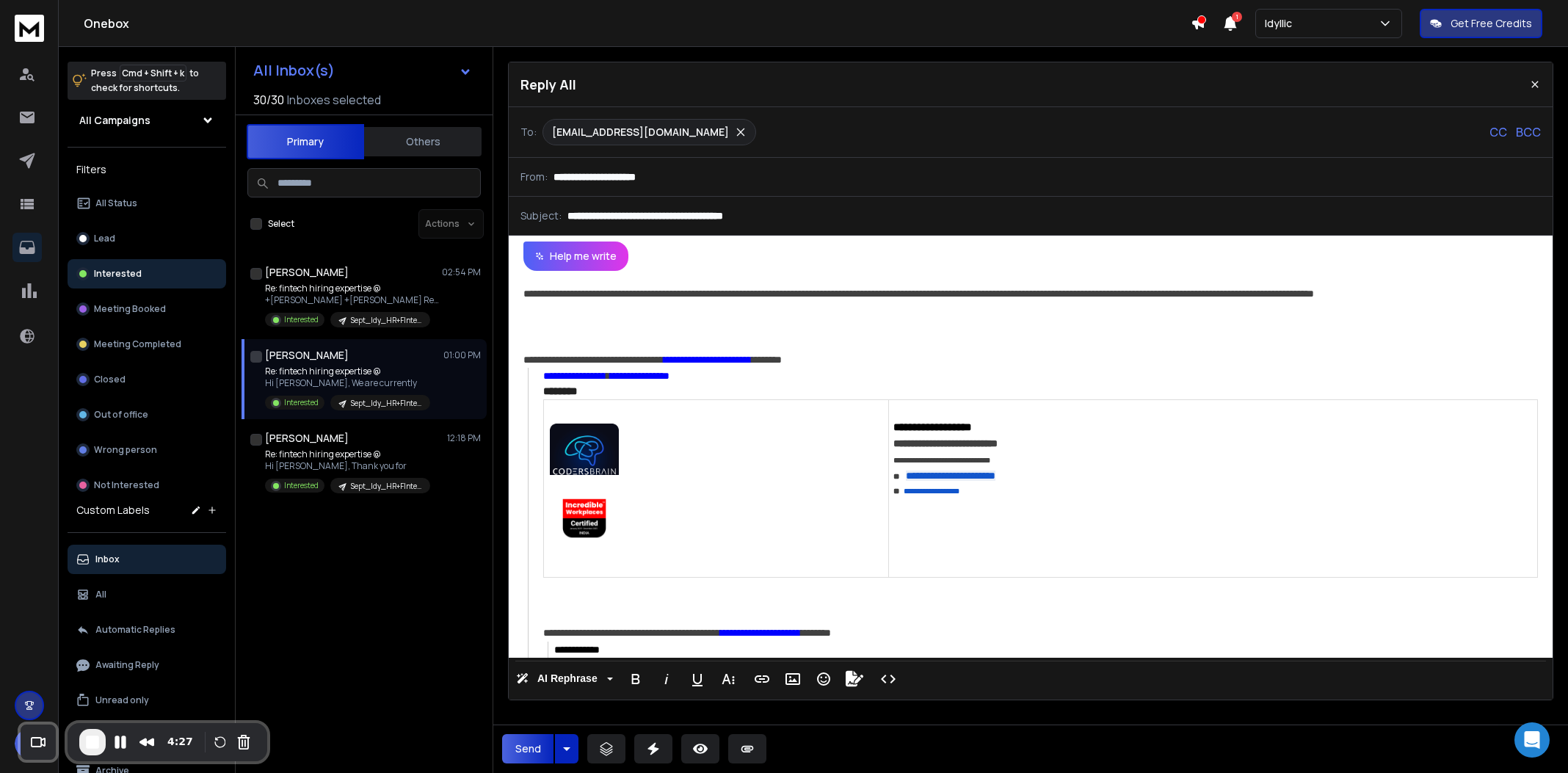
click at [573, 298] on div "**********" at bounding box center [1029, 294] width 1011 height 16
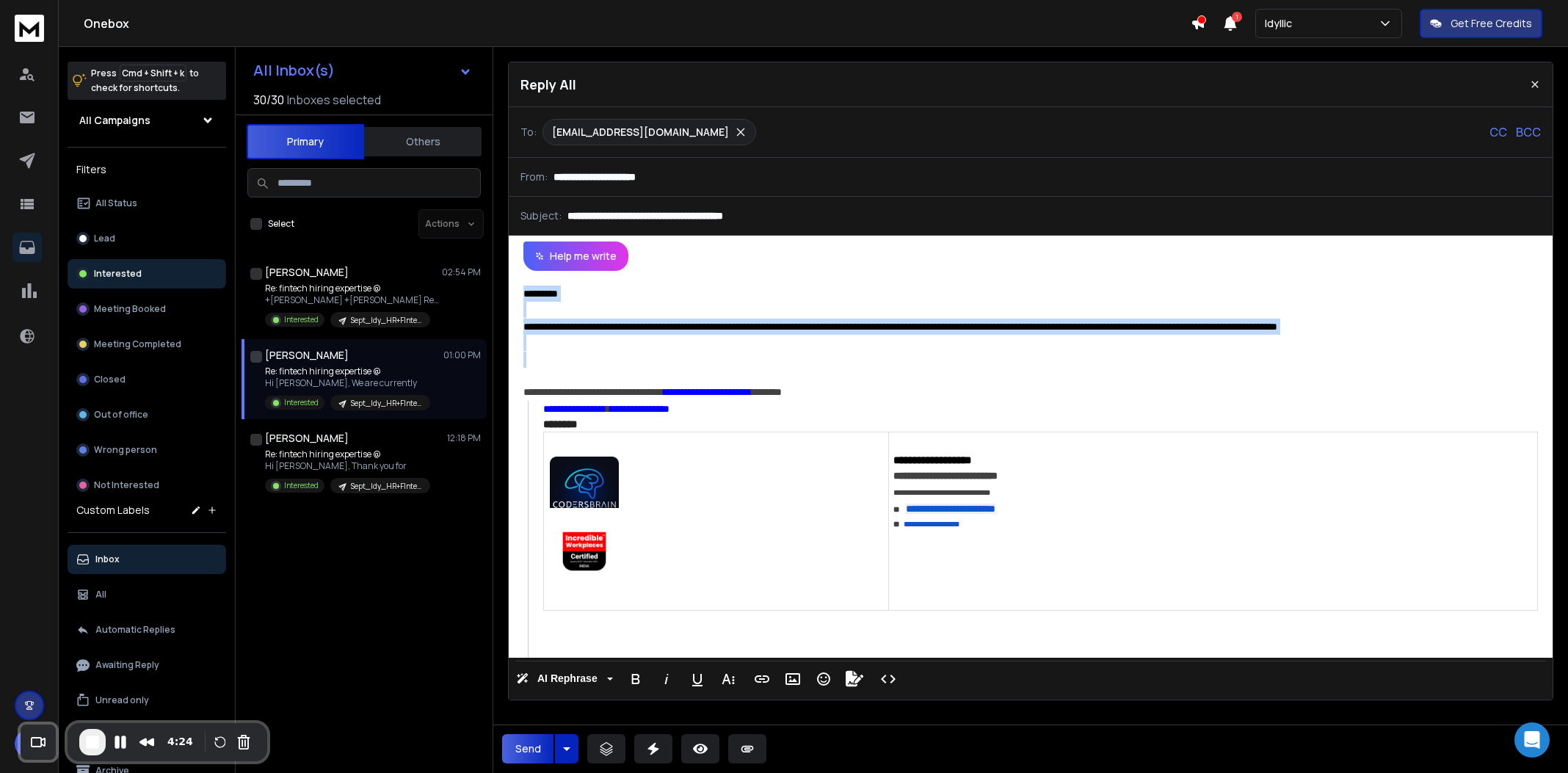
drag, startPoint x: 535, startPoint y: 361, endPoint x: 476, endPoint y: 178, distance: 192.3
click at [481, 178] on div "**********" at bounding box center [902, 433] width 1333 height 773
click at [724, 671] on icon "button" at bounding box center [728, 679] width 17 height 17
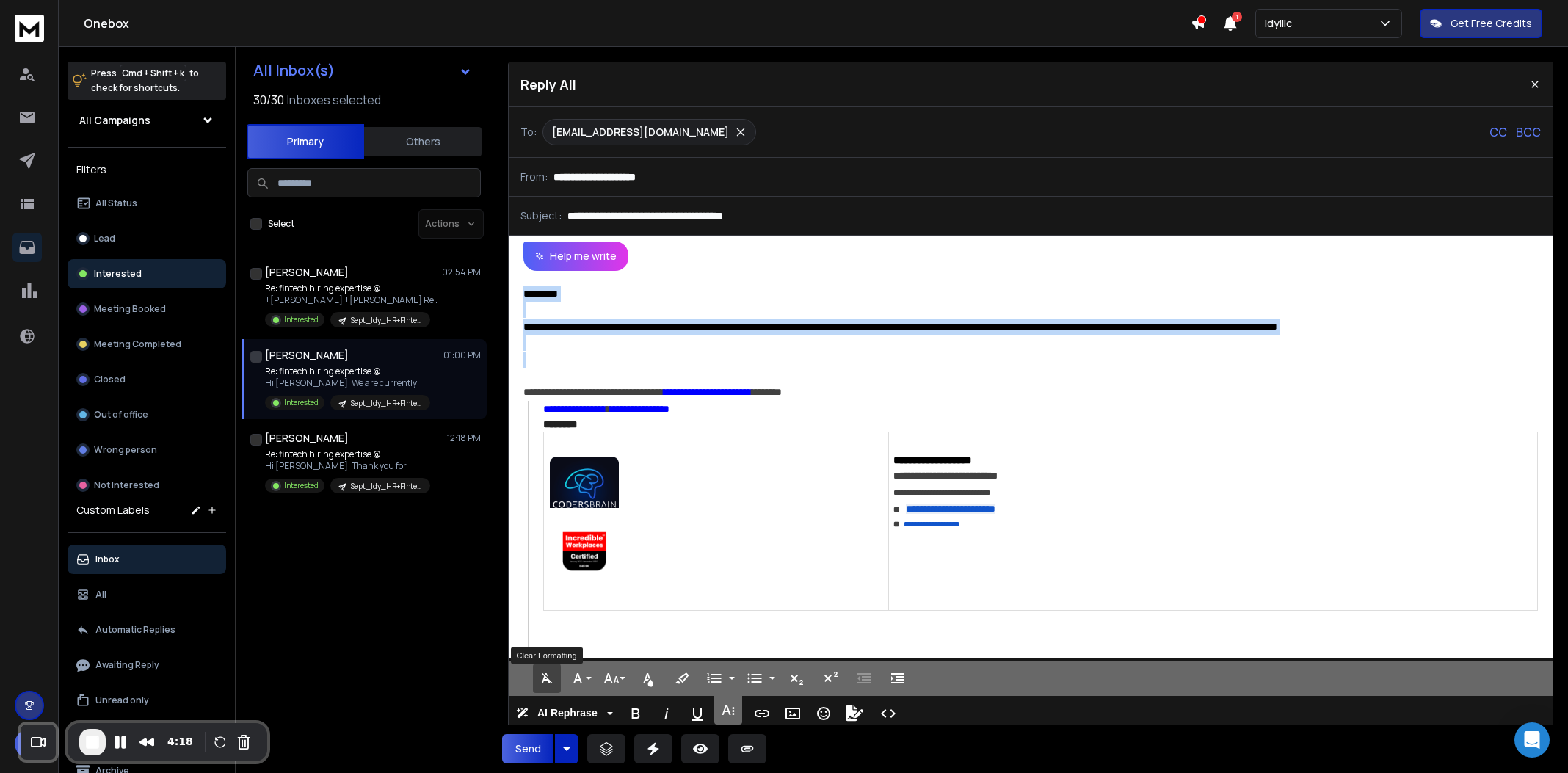
click at [545, 677] on icon "button" at bounding box center [546, 678] width 17 height 17
click at [543, 677] on icon "button" at bounding box center [546, 678] width 17 height 17
click at [584, 677] on icon "button" at bounding box center [577, 678] width 17 height 17
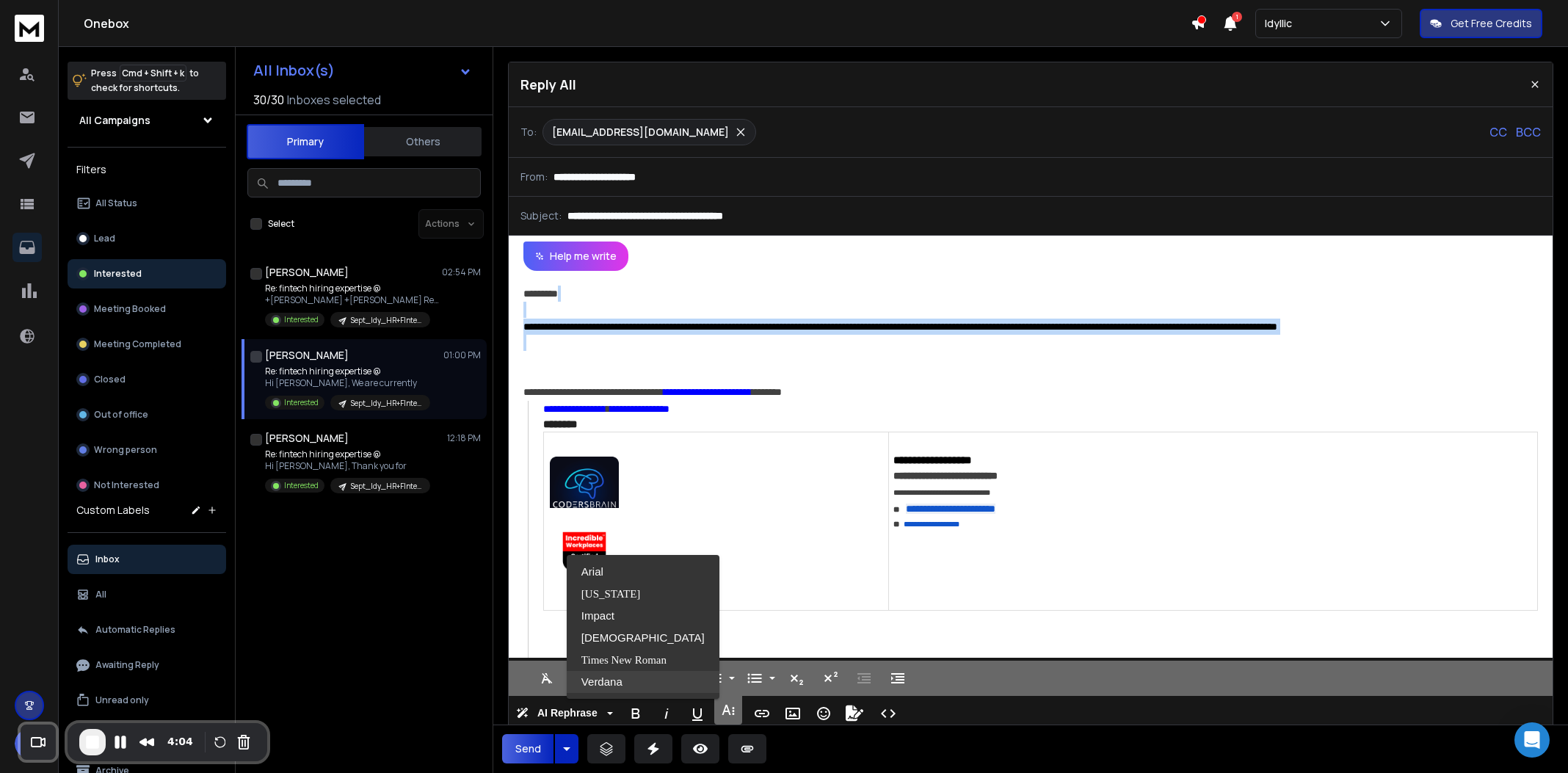
click at [589, 681] on link "Verdana" at bounding box center [643, 682] width 153 height 22
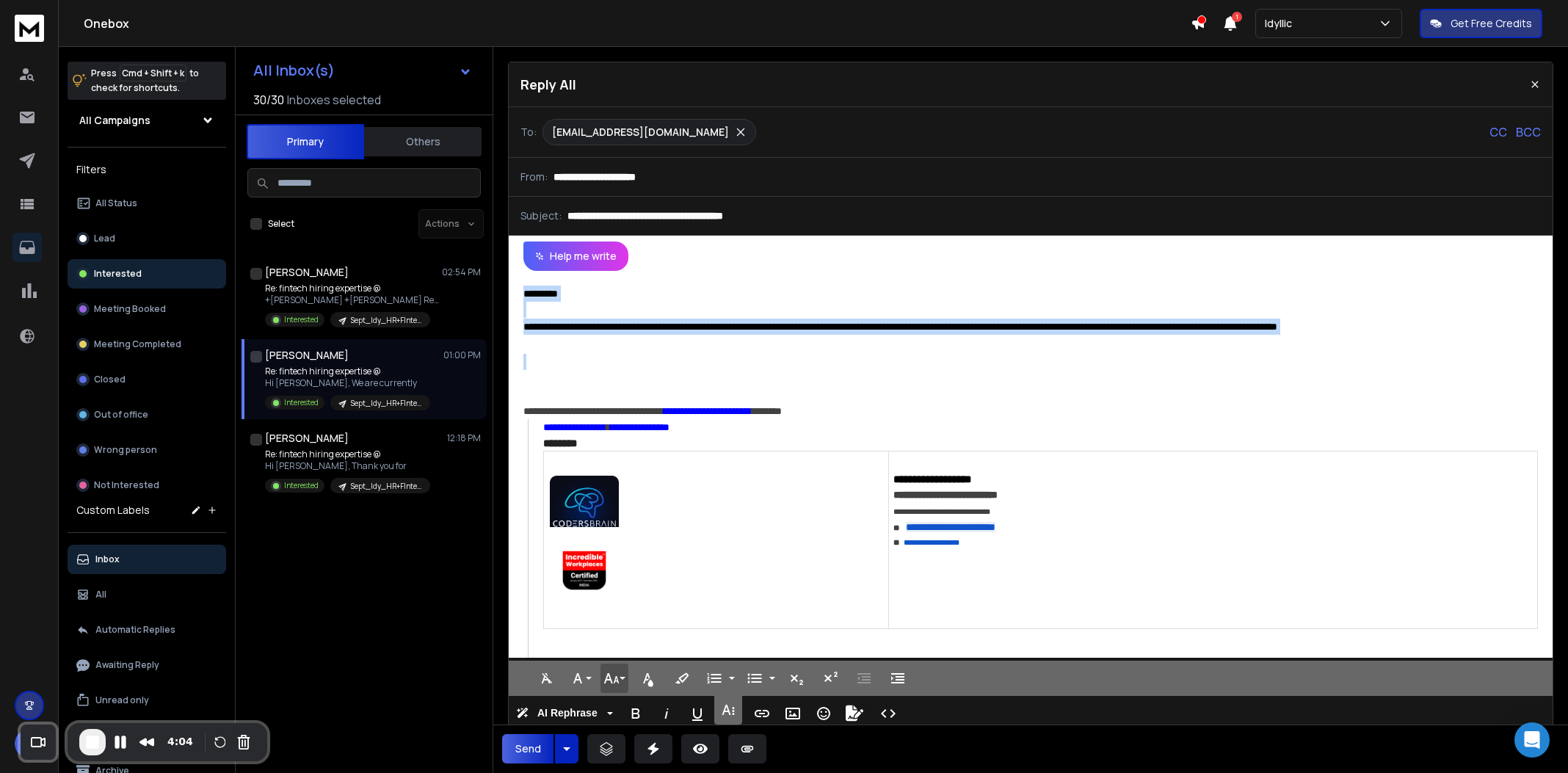
click at [604, 688] on button "Font Size" at bounding box center [614, 679] width 27 height 29
click at [658, 696] on div "Bold Italic Underline More Text" at bounding box center [682, 713] width 124 height 36
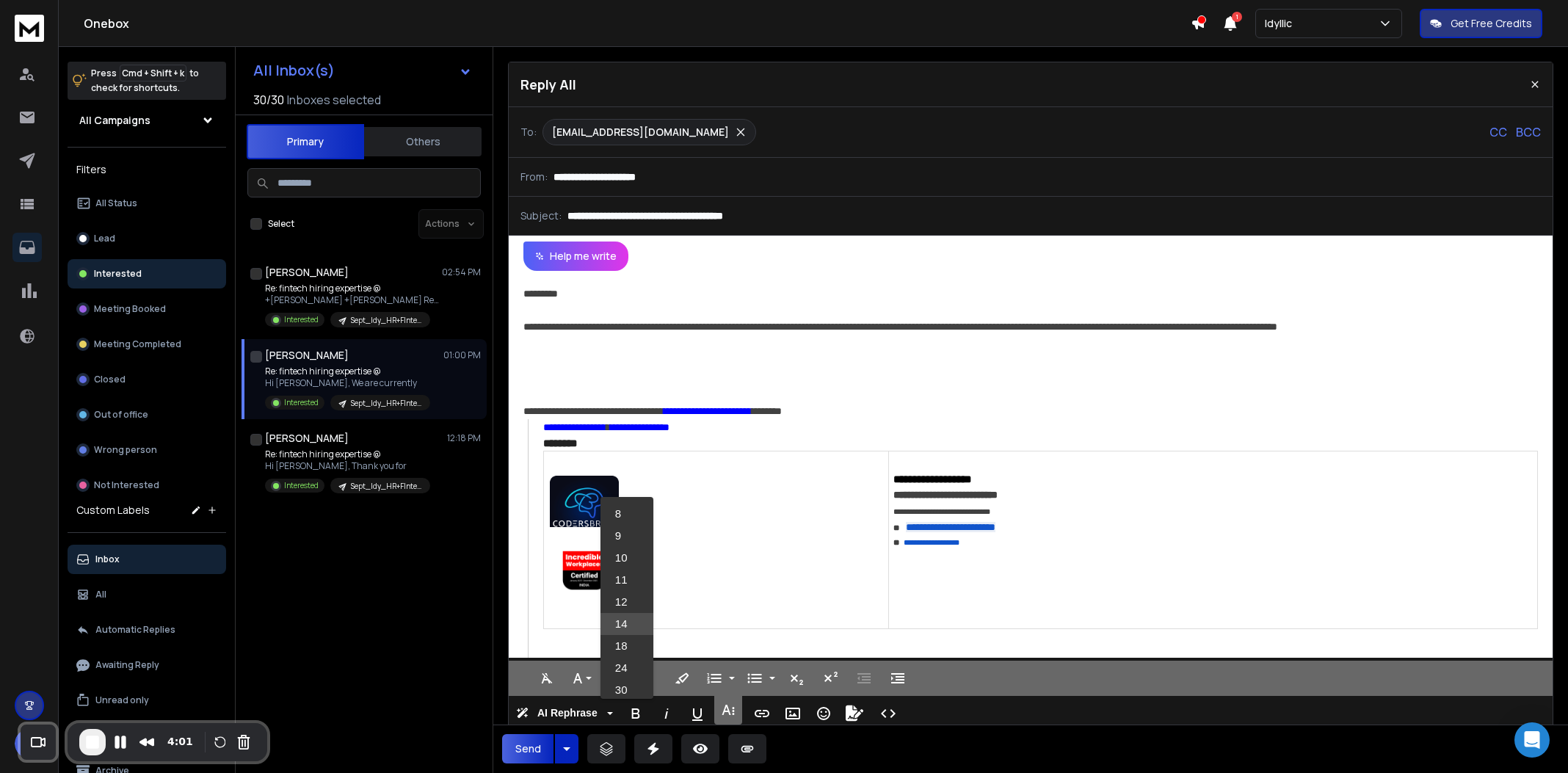
click at [713, 639] on p at bounding box center [1040, 636] width 995 height 14
click at [624, 347] on div "**********" at bounding box center [1029, 320] width 1011 height 69
click at [570, 754] on icon "button" at bounding box center [566, 748] width 17 height 17
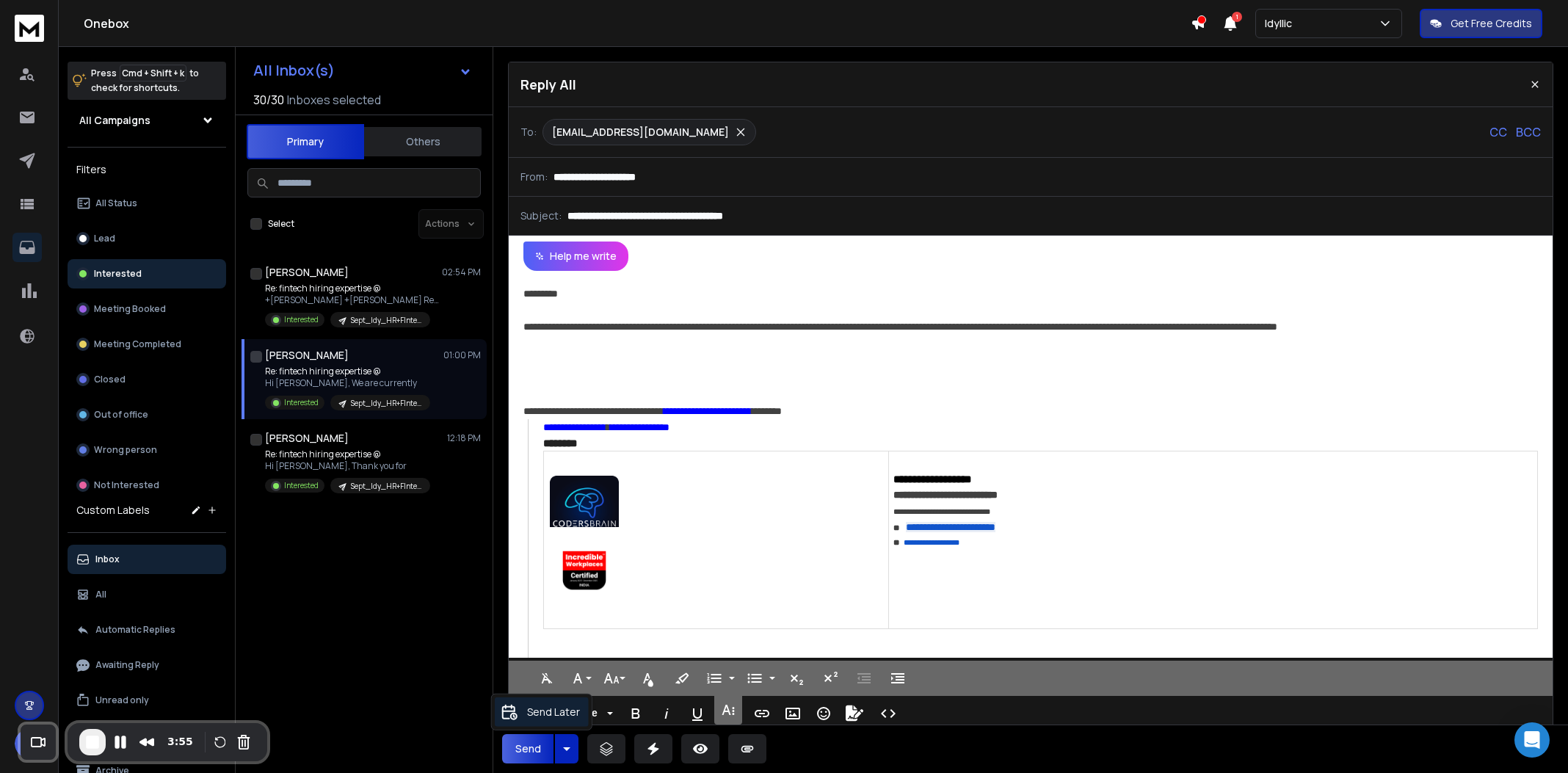
click at [576, 755] on button at bounding box center [567, 749] width 24 height 29
click at [1496, 131] on p "CC" at bounding box center [1498, 132] width 17 height 17
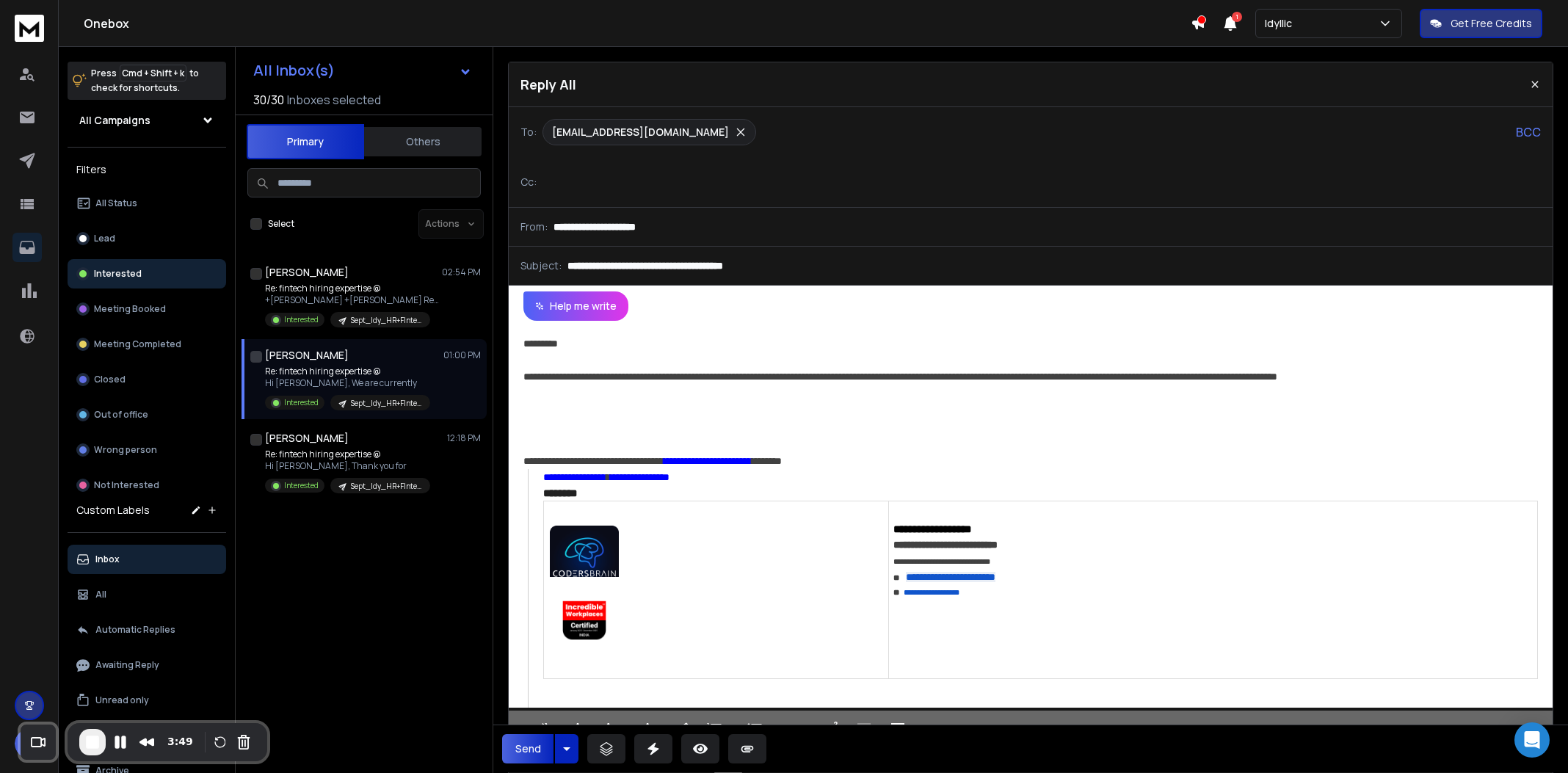
click at [1520, 127] on p "BCC" at bounding box center [1528, 132] width 25 height 17
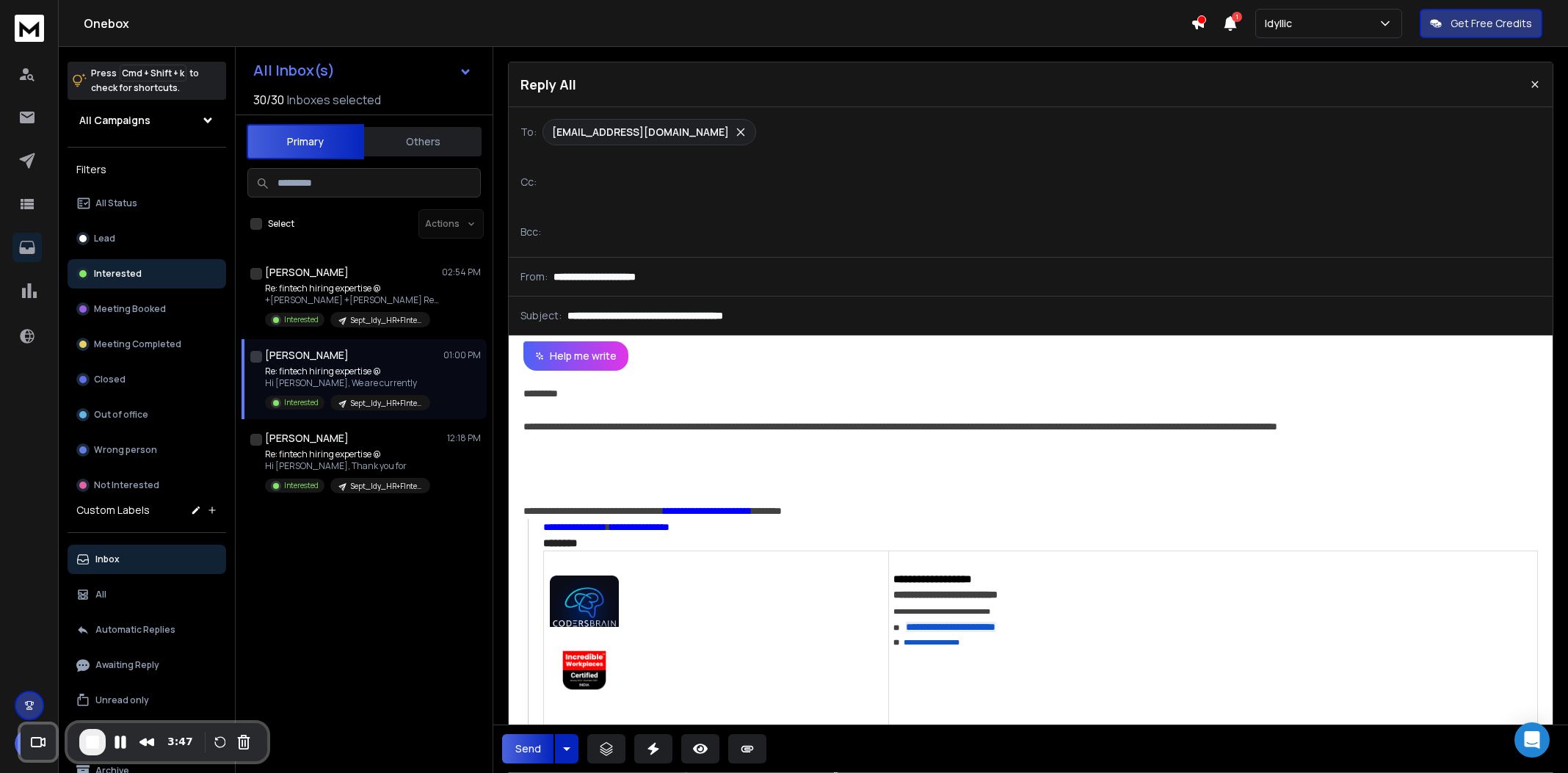
click at [650, 386] on div "**********" at bounding box center [1031, 564] width 1044 height 387
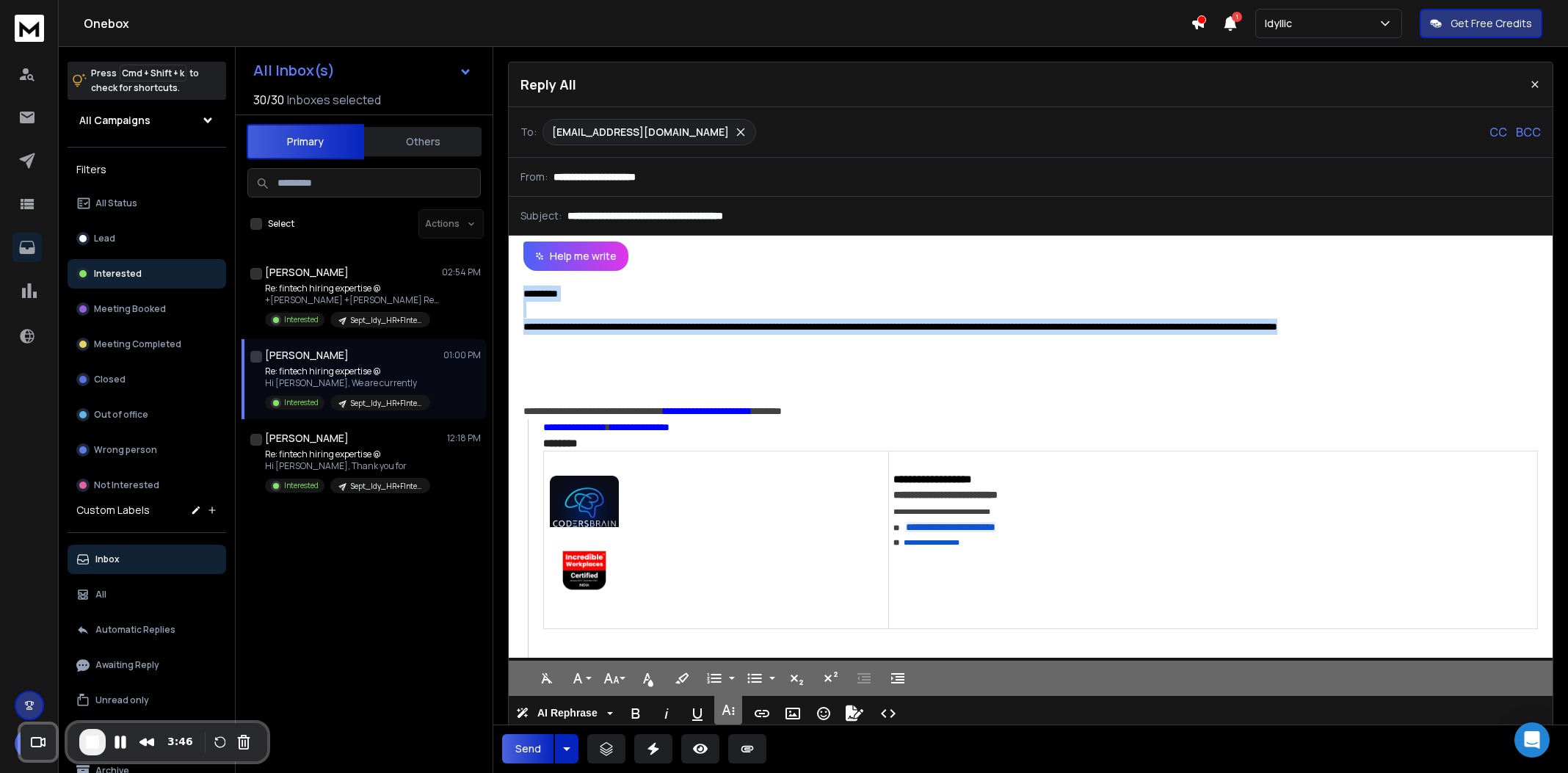
drag, startPoint x: 620, startPoint y: 362, endPoint x: 533, endPoint y: 232, distance: 156.4
click at [533, 232] on div "**********" at bounding box center [1031, 398] width 1045 height 674
click at [97, 748] on span "End Recording" at bounding box center [92, 742] width 17 height 17
